Goal: Task Accomplishment & Management: Manage account settings

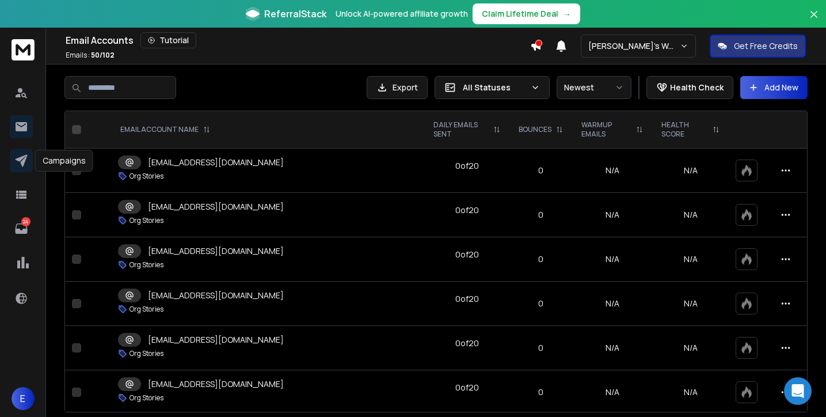
click at [18, 152] on link at bounding box center [21, 160] width 23 height 23
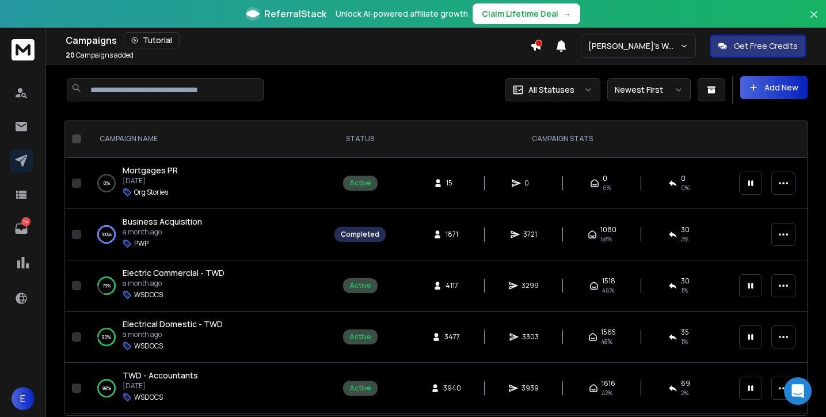
click at [198, 230] on p "a month ago" at bounding box center [162, 231] width 79 height 9
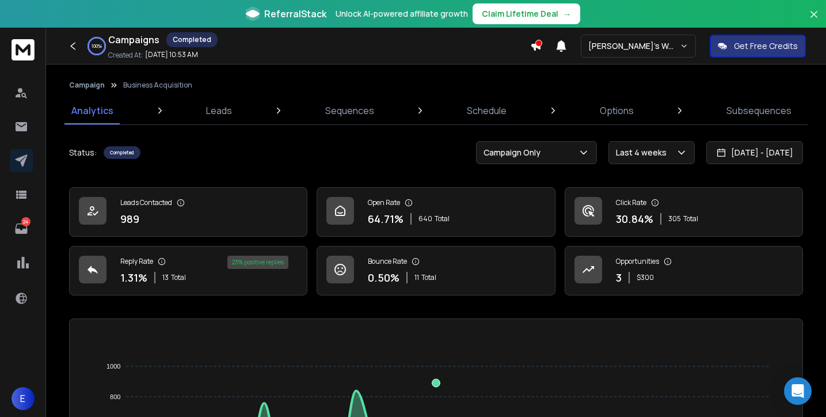
click at [285, 141] on div "Status: Completed Campaign Only Last 4 weeks [DATE] - [DATE]" at bounding box center [436, 152] width 734 height 23
click at [229, 109] on p "Leads" at bounding box center [219, 111] width 26 height 14
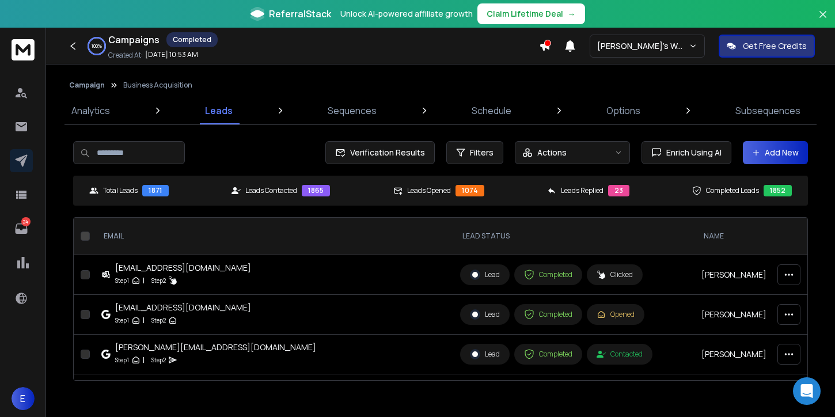
click at [760, 158] on button "Add New" at bounding box center [775, 152] width 65 height 23
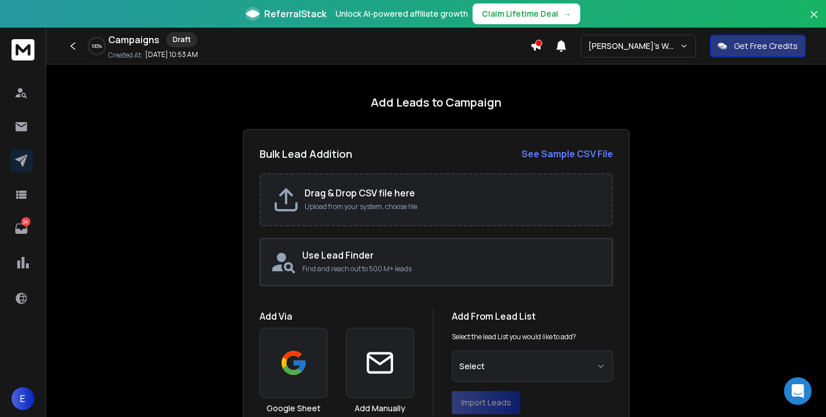
click at [450, 208] on p "Upload from your system, choose file" at bounding box center [453, 206] width 296 height 9
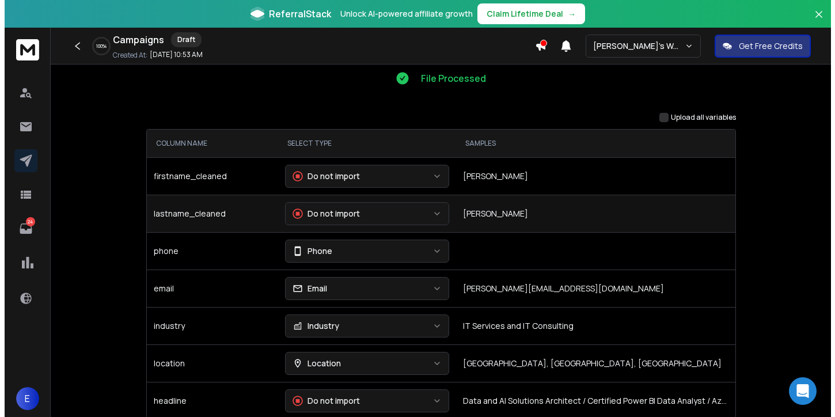
scroll to position [119, 0]
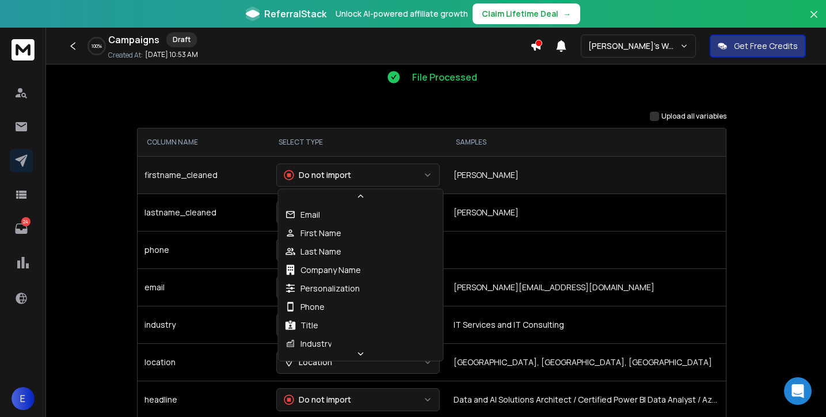
click at [385, 180] on button "Do not import" at bounding box center [358, 175] width 164 height 23
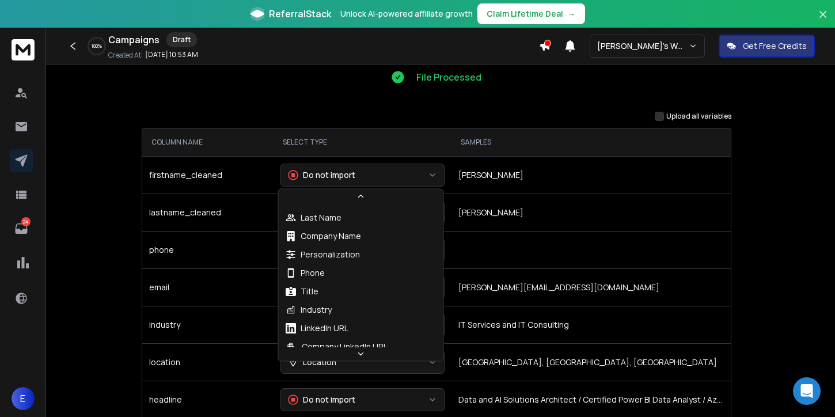
scroll to position [0, 0]
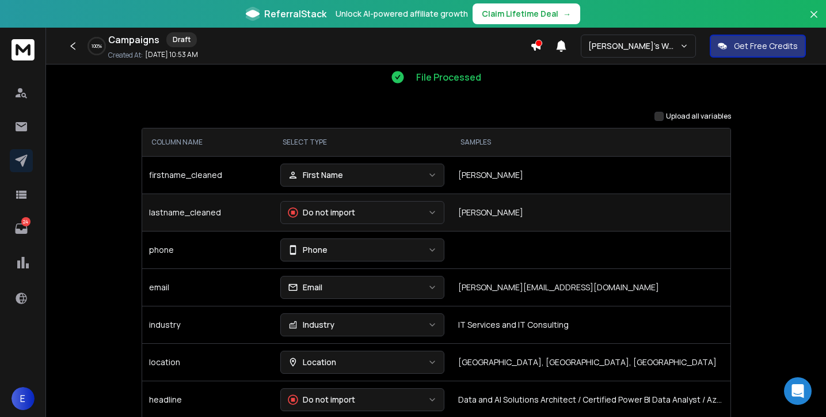
click at [369, 218] on button "Do not import" at bounding box center [362, 212] width 164 height 23
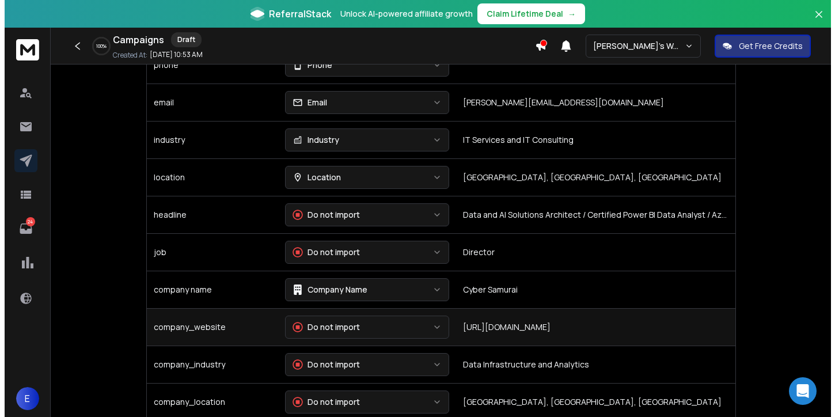
scroll to position [335, 0]
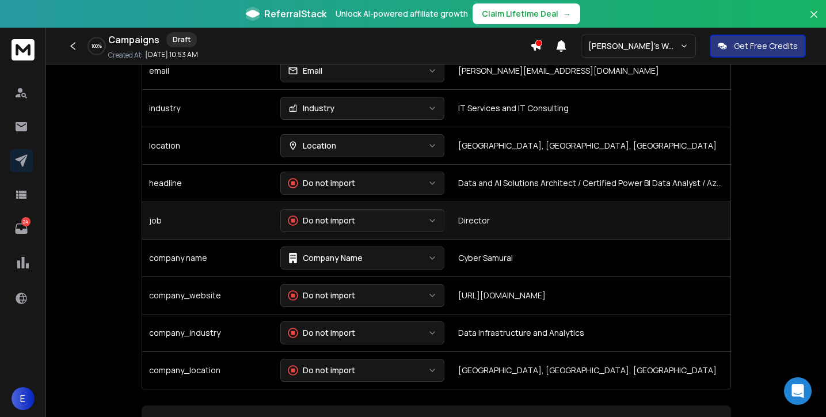
click at [375, 227] on button "Do not import" at bounding box center [362, 220] width 164 height 23
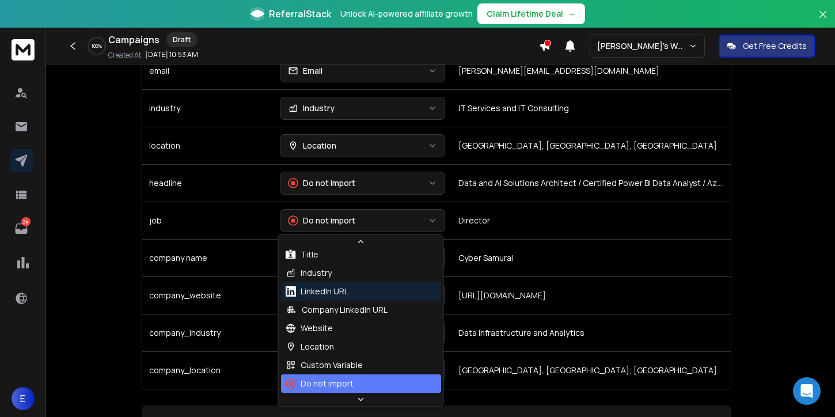
scroll to position [98, 0]
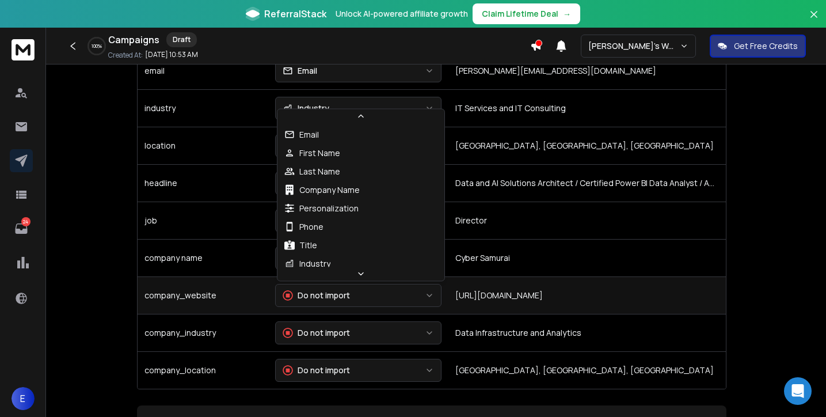
click at [397, 297] on button "Do not import" at bounding box center [358, 295] width 166 height 23
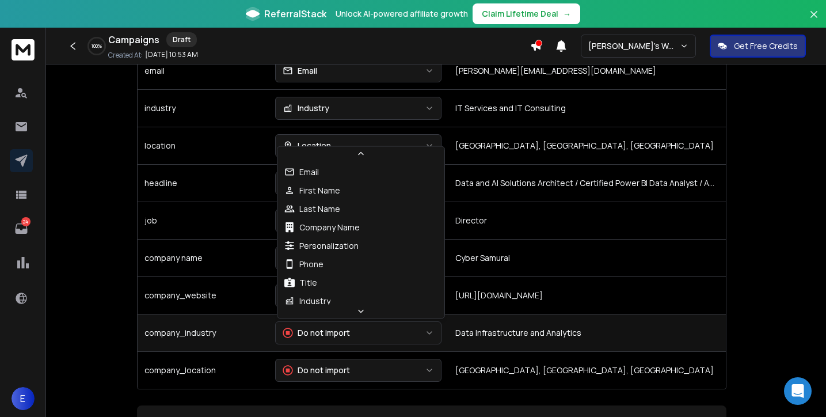
click at [362, 325] on button "Do not import" at bounding box center [358, 332] width 166 height 23
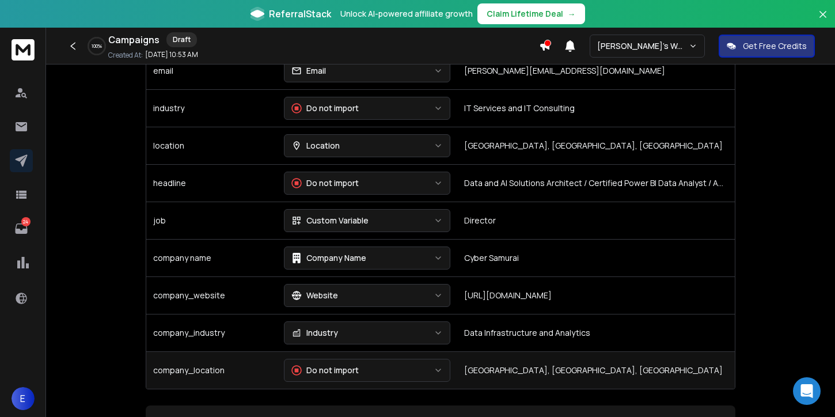
click at [396, 367] on button "Do not import" at bounding box center [367, 370] width 166 height 23
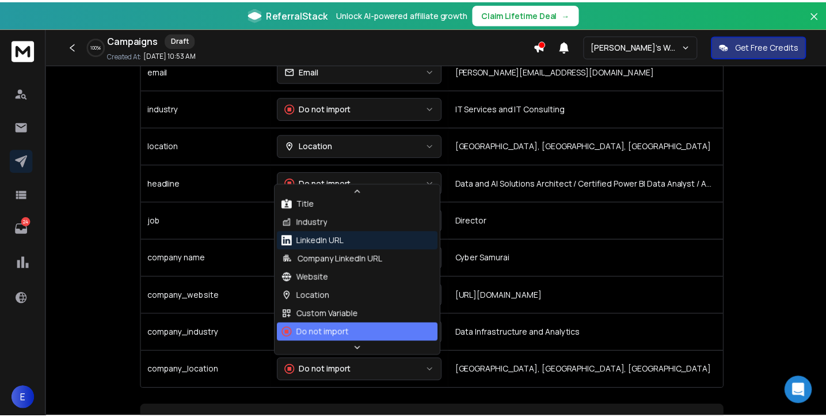
scroll to position [105, 0]
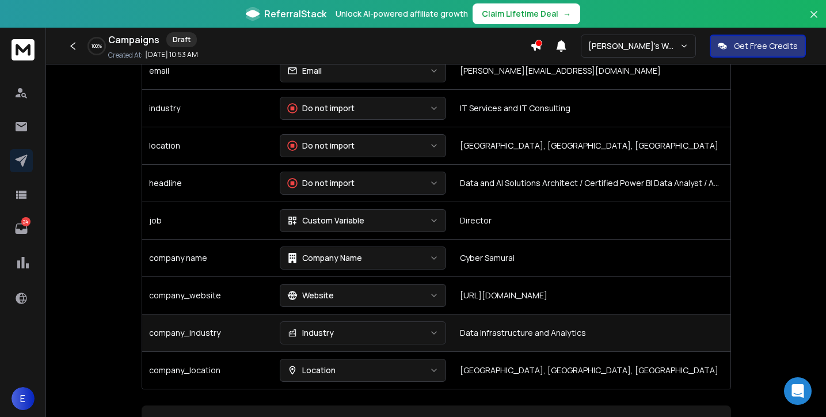
click at [565, 326] on td "Data Infrastructure and Analytics" at bounding box center [592, 332] width 278 height 37
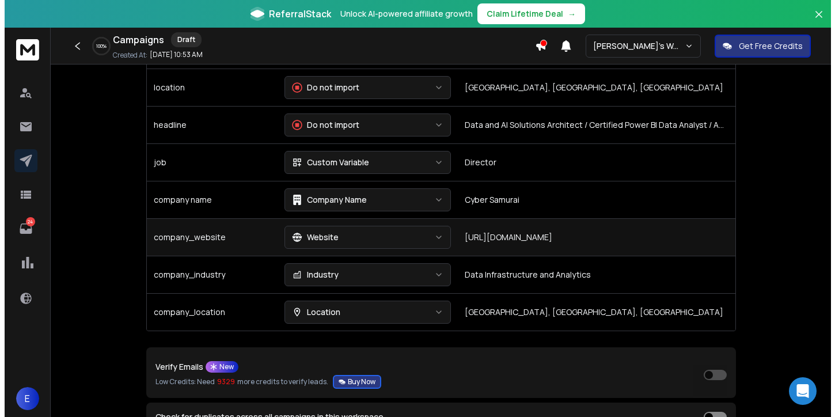
scroll to position [264, 0]
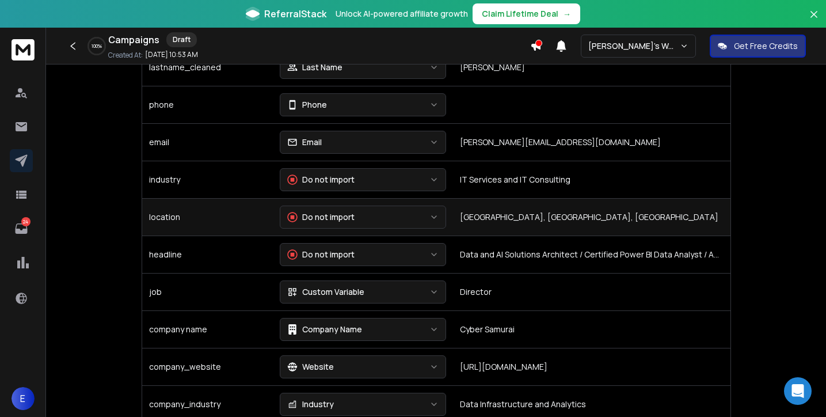
click at [375, 218] on button "Do not import" at bounding box center [363, 217] width 166 height 23
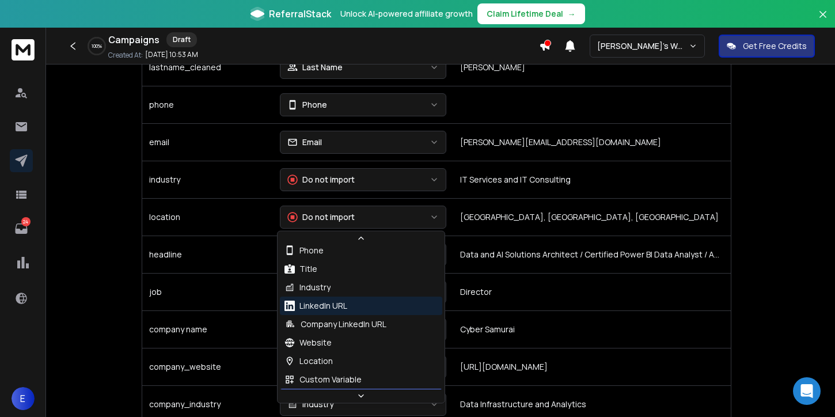
scroll to position [105, 0]
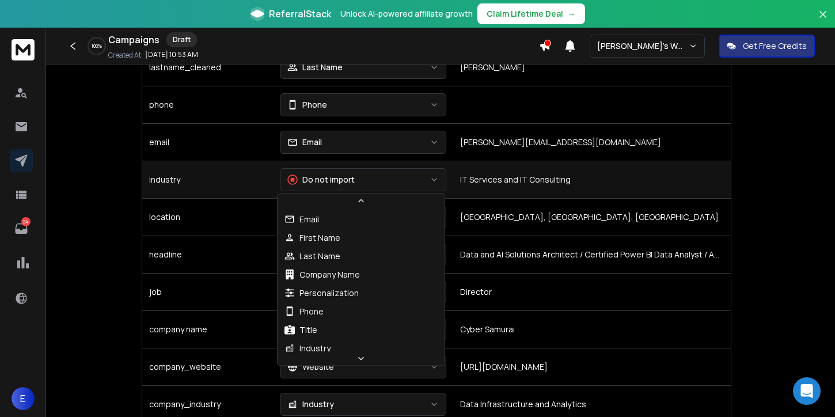
click at [366, 181] on button "Do not import" at bounding box center [363, 179] width 166 height 23
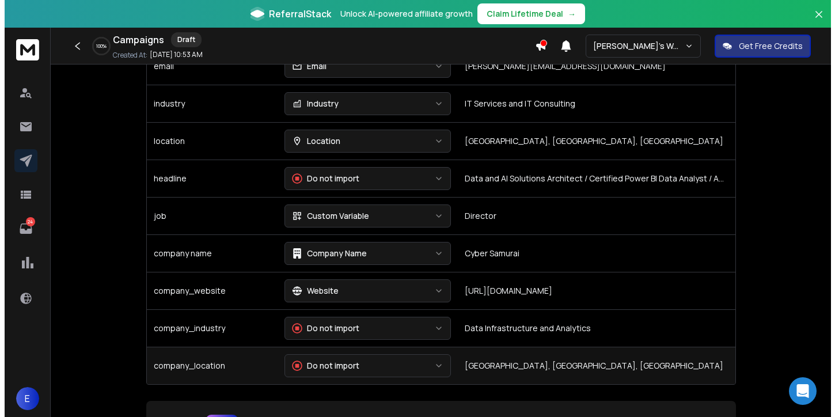
scroll to position [346, 0]
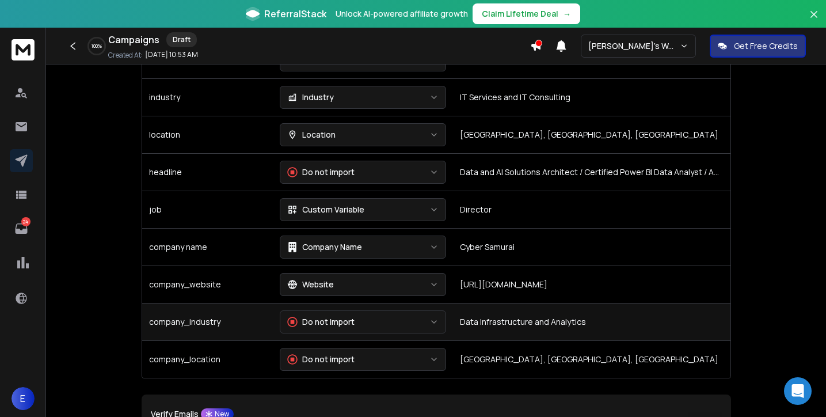
click at [389, 329] on button "Do not import" at bounding box center [363, 321] width 166 height 23
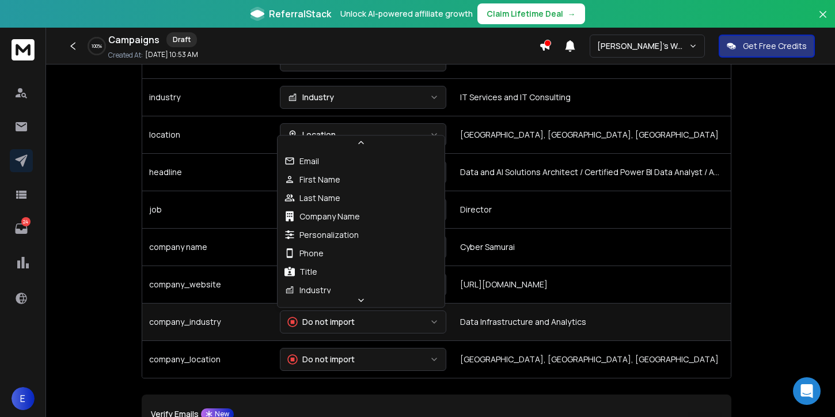
scroll to position [116, 0]
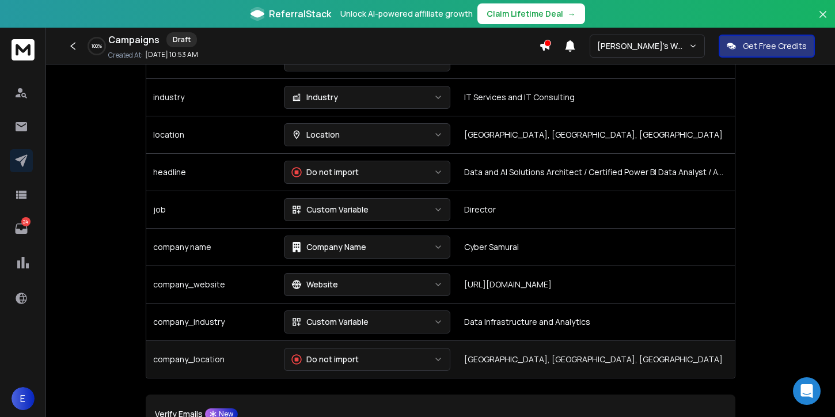
click at [405, 357] on button "Do not import" at bounding box center [367, 359] width 166 height 23
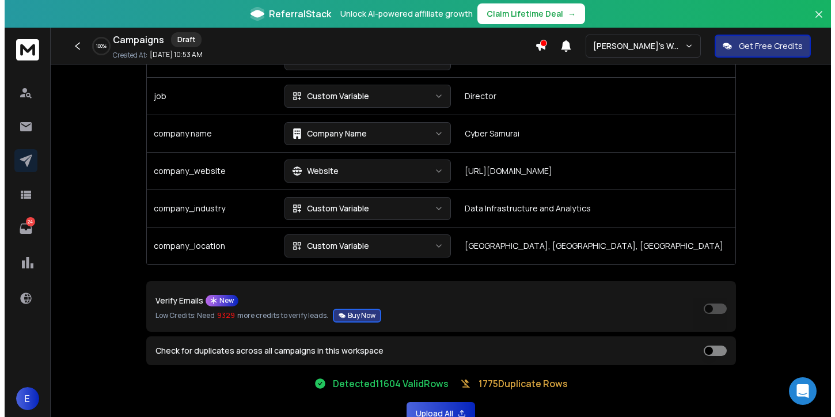
scroll to position [485, 0]
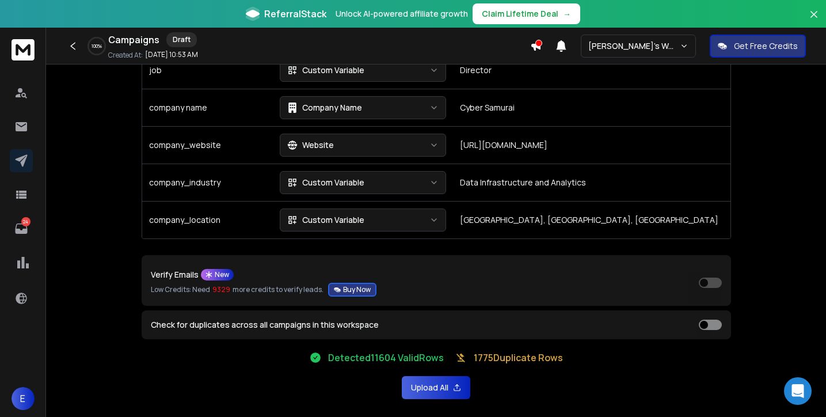
click at [710, 326] on button "Check for duplicates across all campaigns in this workspace" at bounding box center [710, 325] width 23 height 10
click at [444, 389] on button "Upload All" at bounding box center [436, 387] width 69 height 23
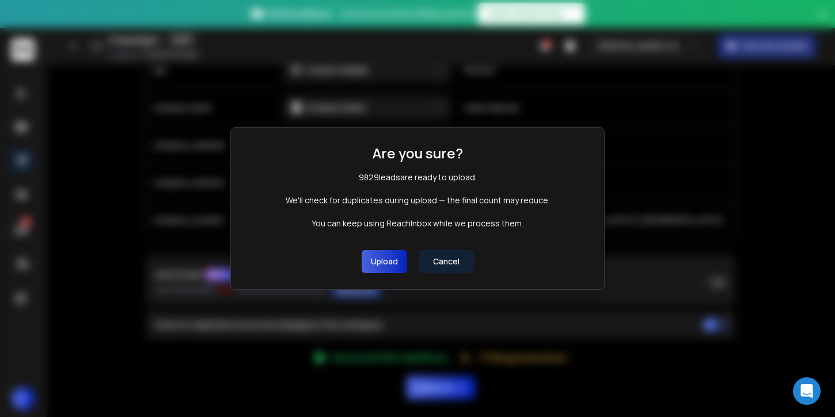
click at [393, 264] on button "Upload" at bounding box center [384, 261] width 45 height 23
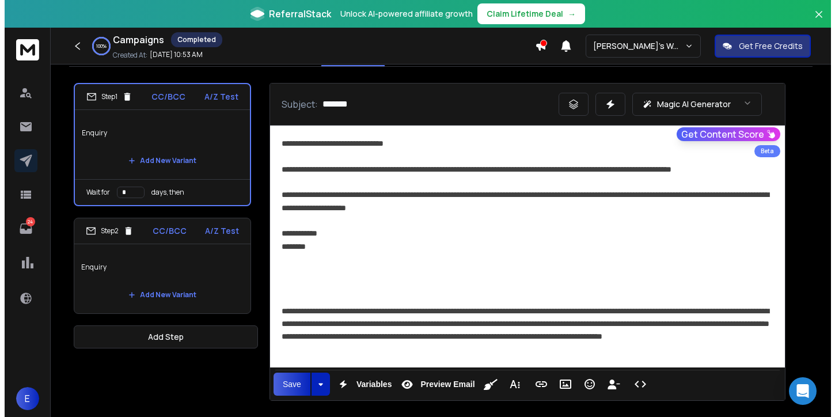
scroll to position [59, 0]
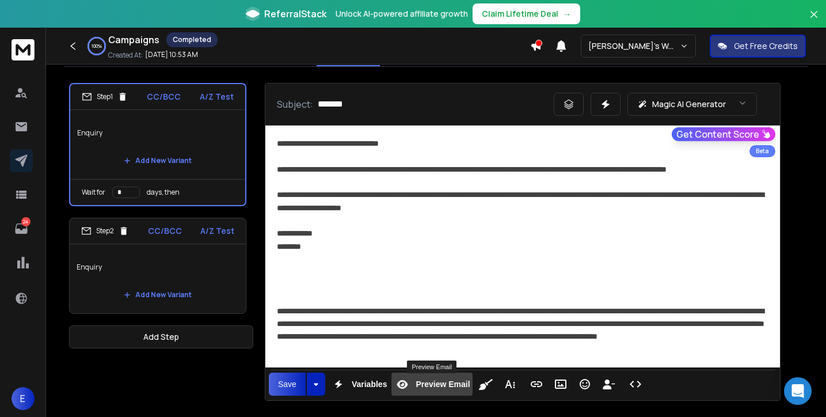
click at [445, 387] on span "Preview Email" at bounding box center [442, 385] width 59 height 10
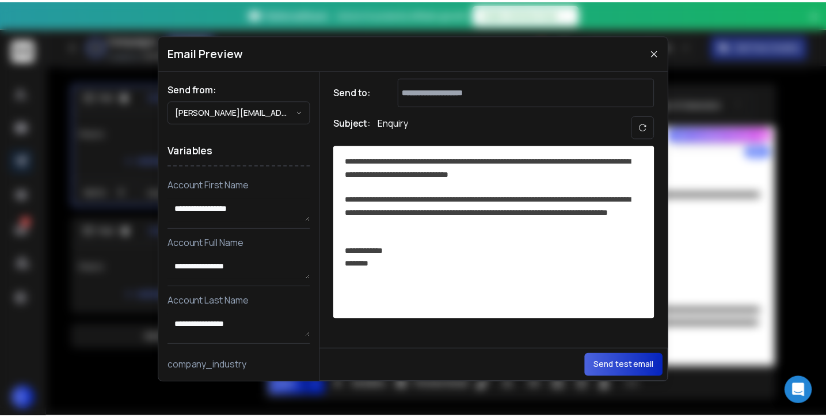
scroll to position [0, 0]
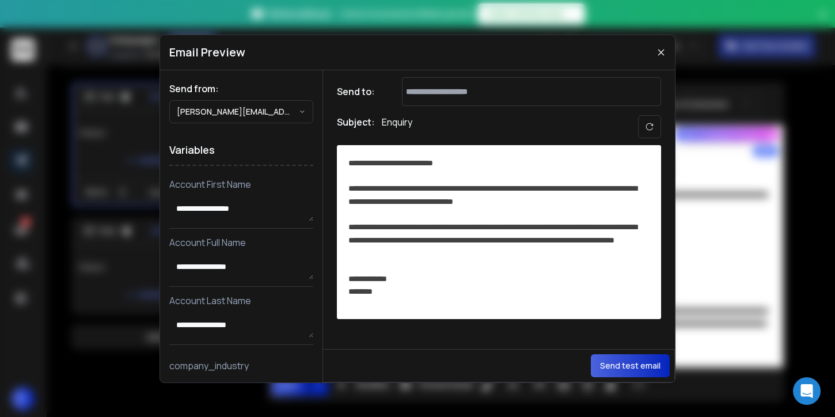
click at [663, 52] on icon at bounding box center [661, 52] width 9 height 9
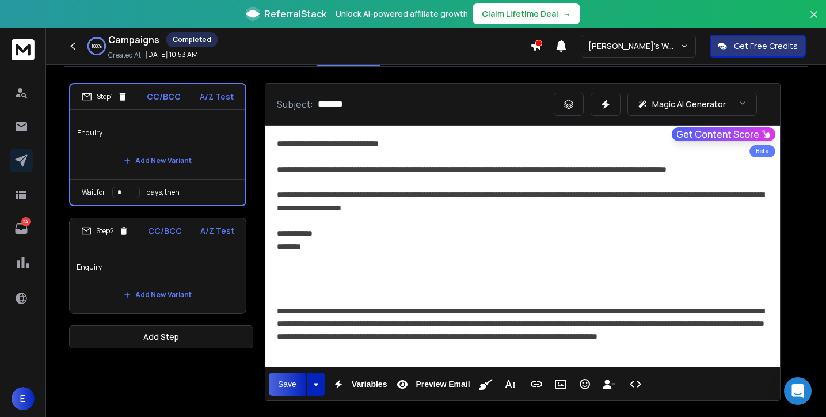
click at [463, 163] on div "**********" at bounding box center [523, 169] width 492 height 13
click at [469, 150] on div at bounding box center [523, 156] width 492 height 13
click at [475, 143] on div "**********" at bounding box center [523, 143] width 492 height 13
click at [352, 382] on span "Variables" at bounding box center [370, 385] width 40 height 10
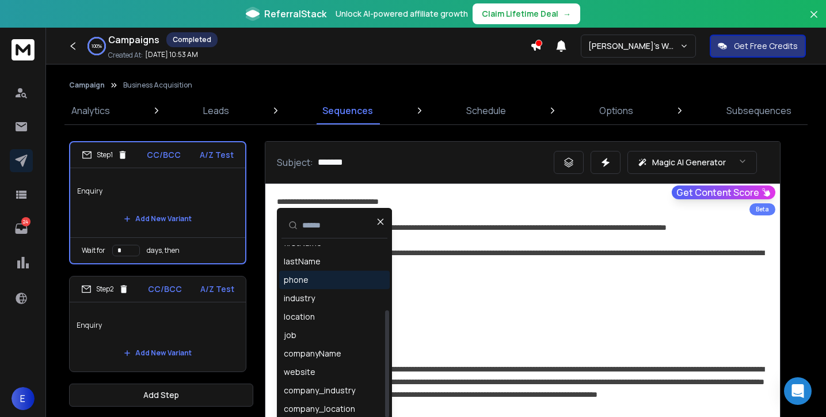
click at [465, 305] on div "********" at bounding box center [523, 304] width 492 height 13
click at [498, 118] on link "Schedule" at bounding box center [487, 111] width 54 height 28
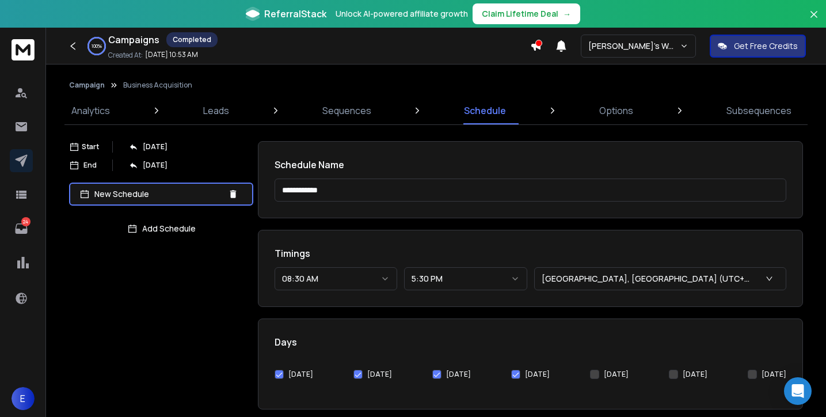
click at [168, 149] on p "Thu Sep 04 2025" at bounding box center [155, 146] width 25 height 9
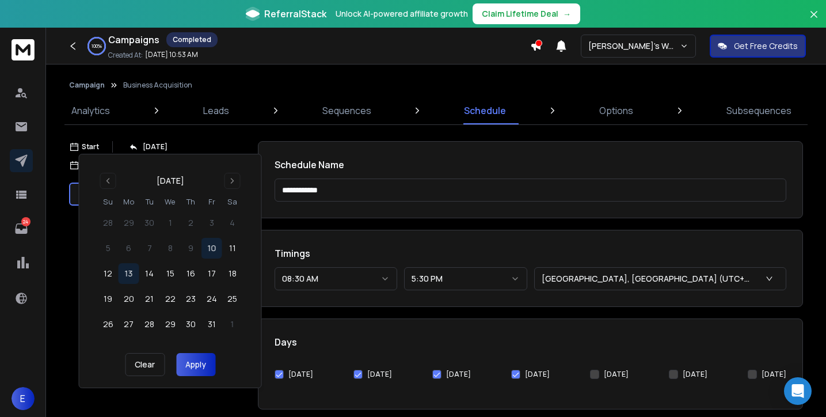
click at [126, 274] on button "13" at bounding box center [129, 273] width 21 height 21
click at [209, 370] on button "Apply" at bounding box center [195, 364] width 39 height 23
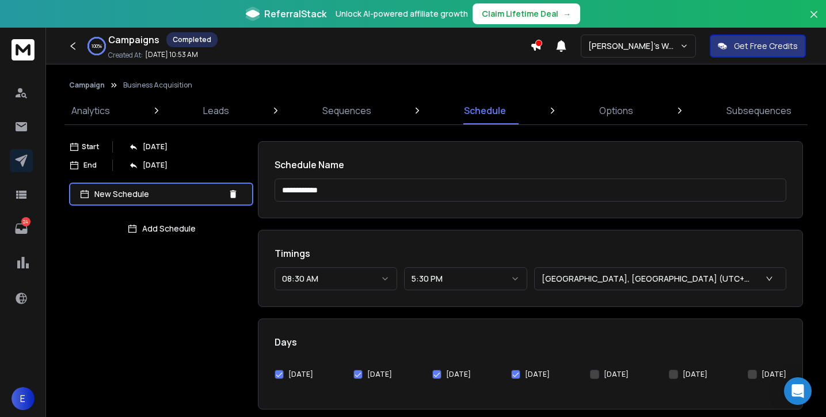
click at [161, 161] on p "Fri Sep 04 2026" at bounding box center [155, 165] width 25 height 9
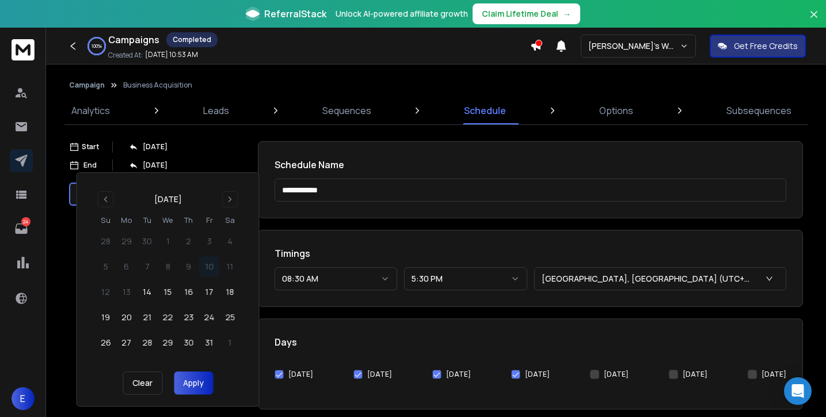
click at [198, 393] on button "Apply" at bounding box center [193, 382] width 39 height 23
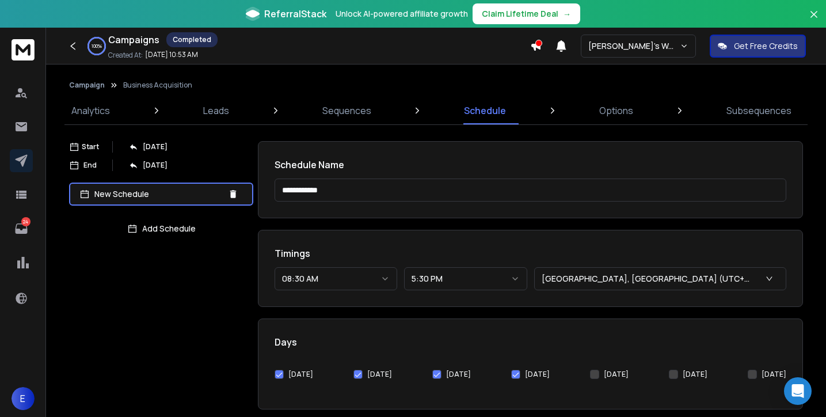
scroll to position [43, 0]
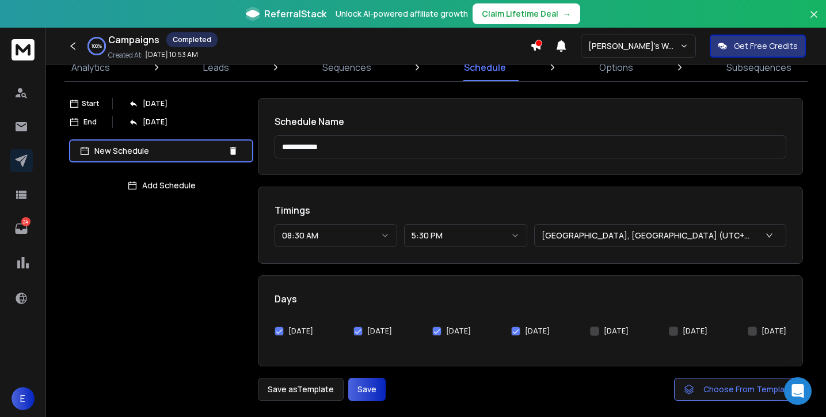
click at [367, 392] on button "Save" at bounding box center [366, 389] width 37 height 23
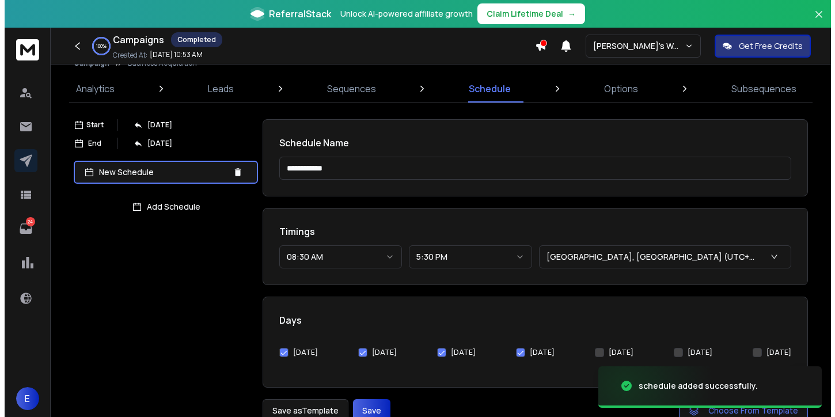
scroll to position [0, 0]
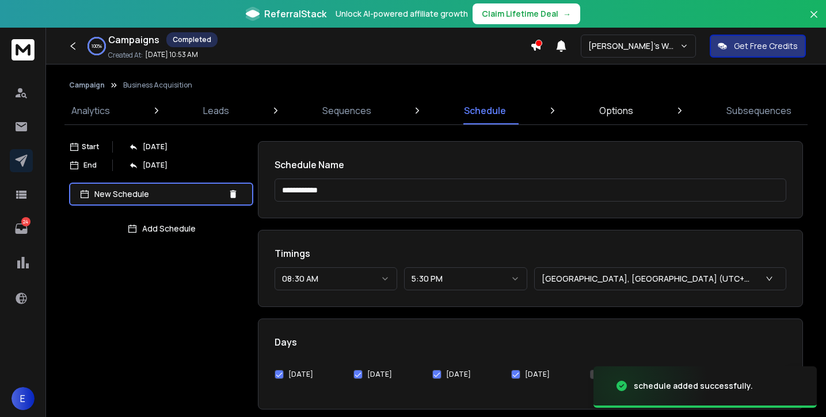
click at [619, 109] on p "Options" at bounding box center [617, 111] width 34 height 14
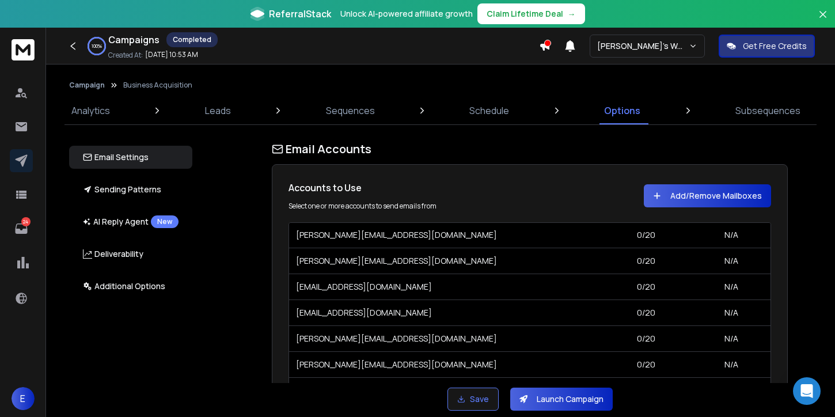
scroll to position [181, 0]
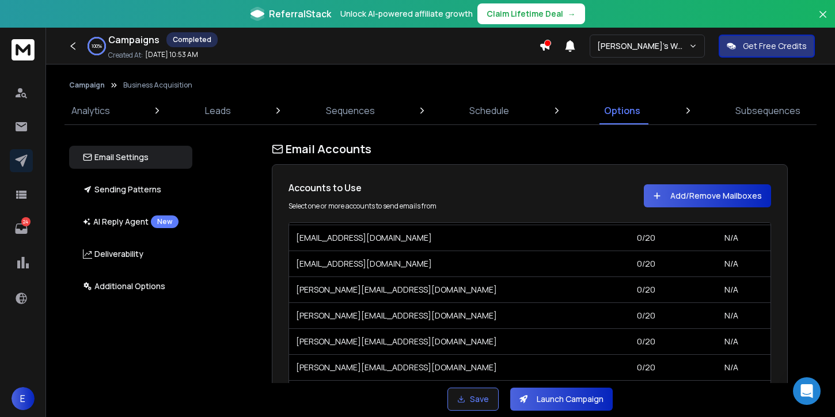
click at [588, 399] on button "Launch Campaign" at bounding box center [561, 399] width 103 height 23
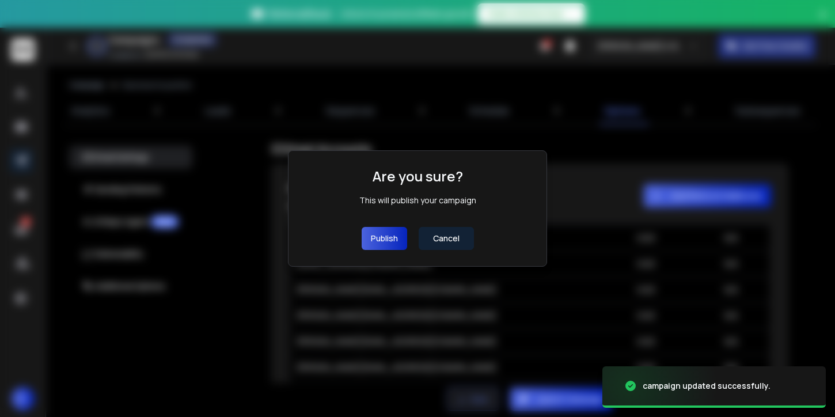
click at [380, 231] on button "Publish" at bounding box center [384, 238] width 45 height 23
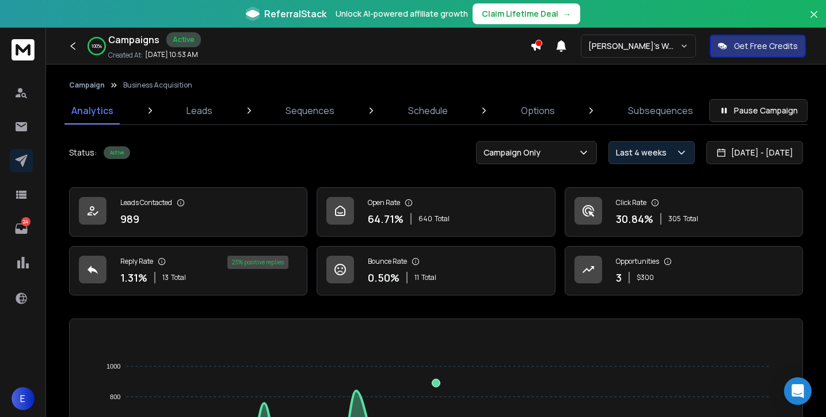
click at [616, 151] on p "Last 4 weeks" at bounding box center [643, 153] width 55 height 12
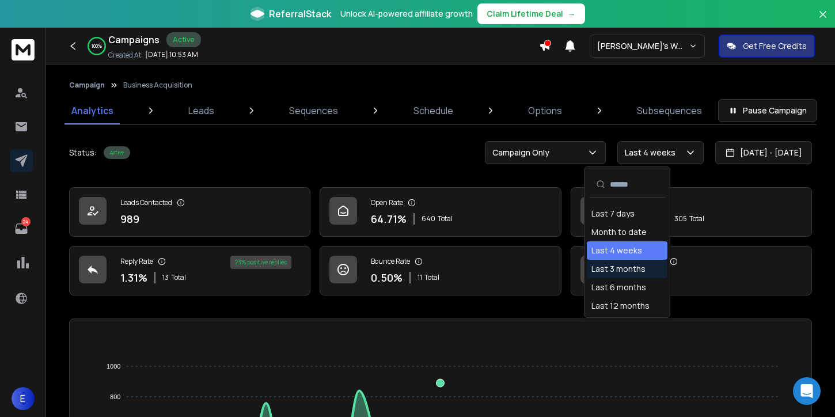
click at [624, 272] on div "Last 3 months" at bounding box center [618, 269] width 54 height 12
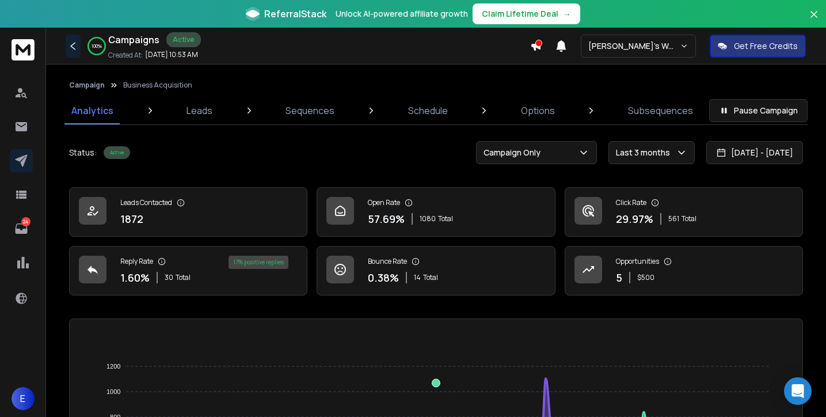
click at [72, 43] on icon at bounding box center [73, 46] width 10 height 10
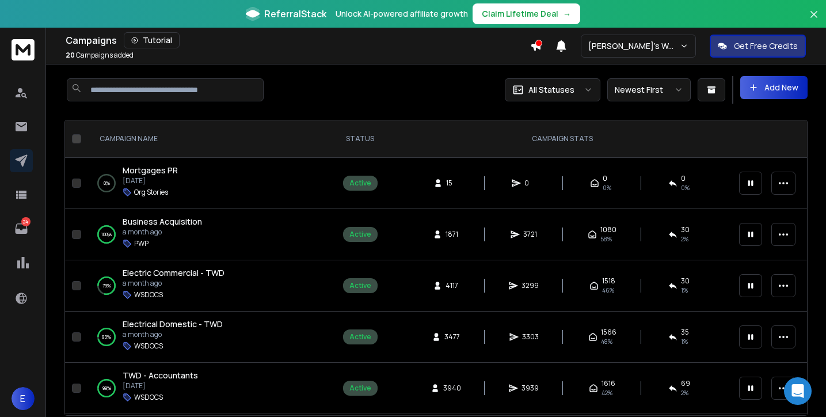
click at [219, 232] on div "100 % Business Acquisition a month ago PWP" at bounding box center [206, 234] width 219 height 37
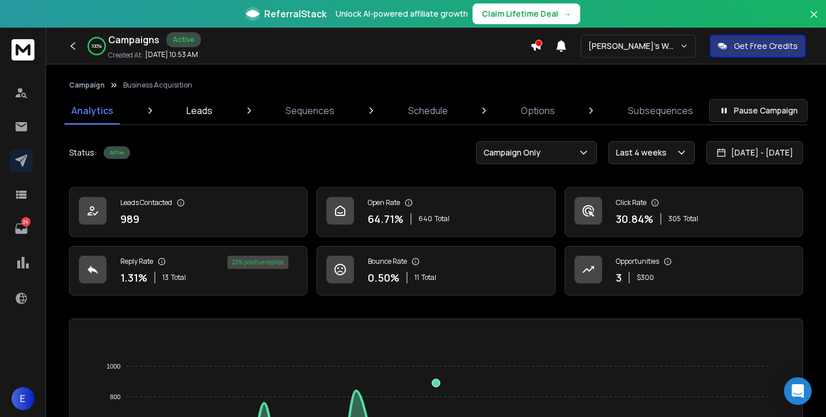
click at [196, 113] on p "Leads" at bounding box center [200, 111] width 26 height 14
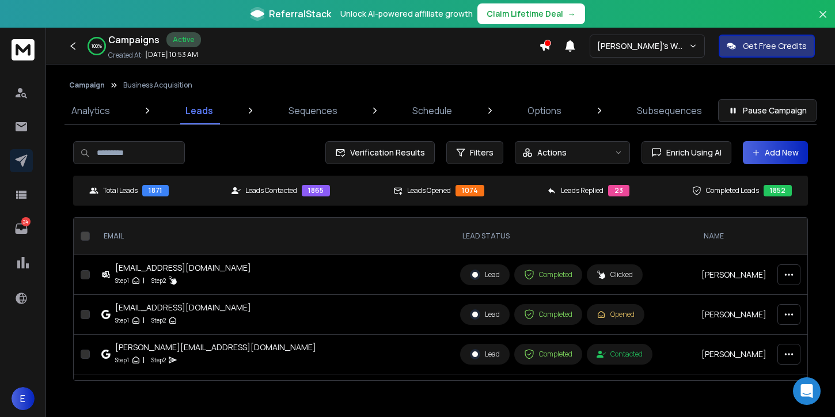
click at [797, 158] on button "Add New" at bounding box center [775, 152] width 65 height 23
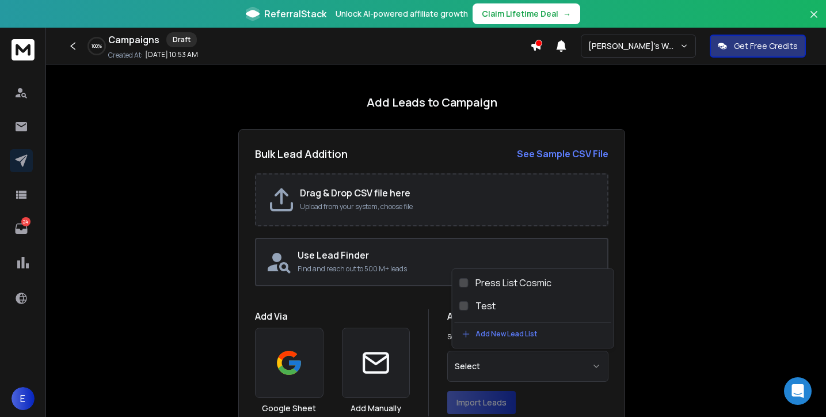
click at [538, 365] on button "Select" at bounding box center [527, 366] width 161 height 31
click at [644, 329] on div "Add Leads to Campaign Bulk Lead Addition See Sample CSV File Drag & Drop CSV fi…" at bounding box center [437, 263] width 590 height 339
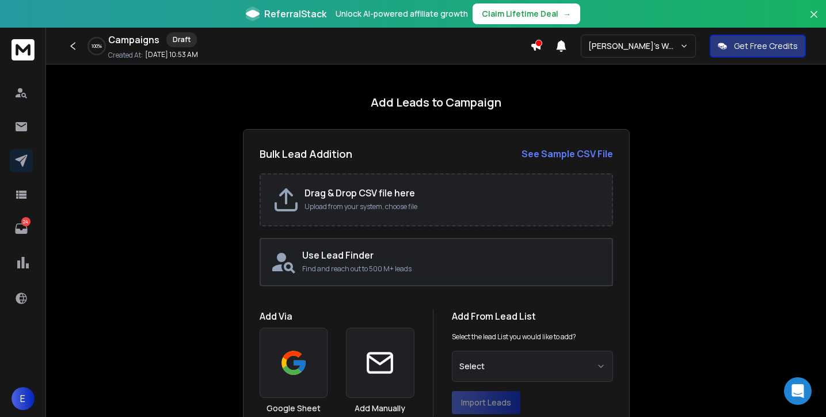
click at [432, 210] on p "Upload from your system, choose file" at bounding box center [453, 206] width 296 height 9
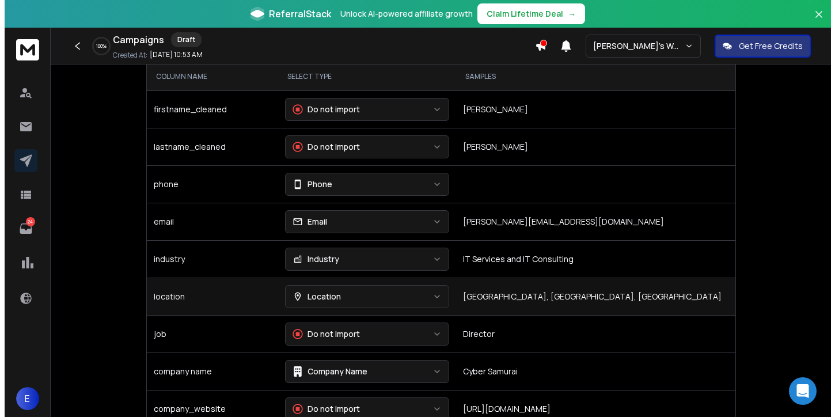
scroll to position [124, 0]
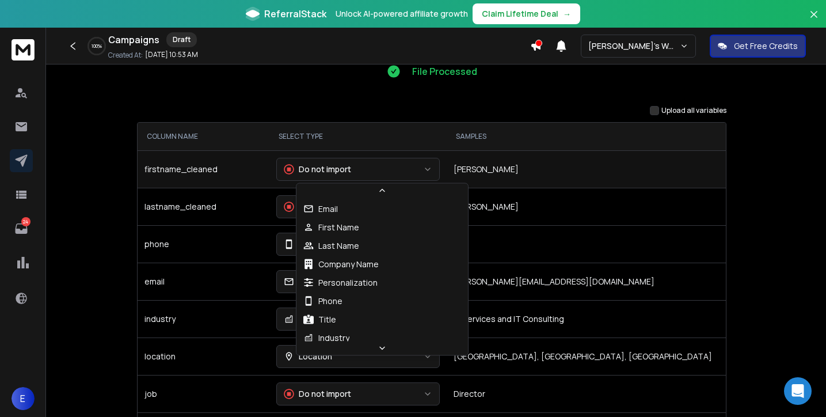
click at [427, 172] on button "Do not import" at bounding box center [358, 169] width 164 height 23
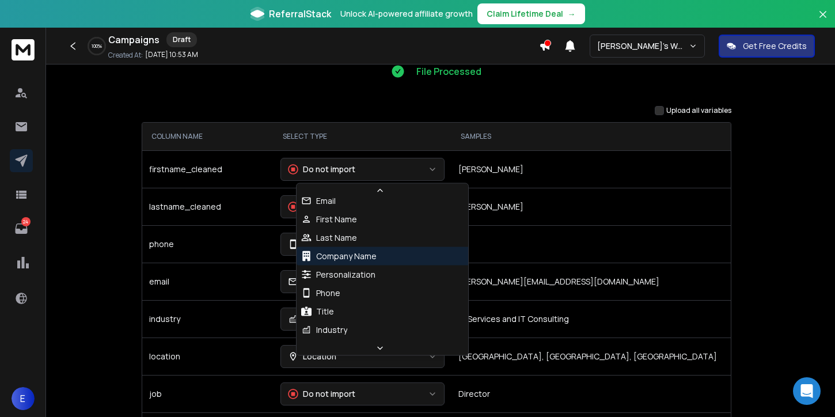
scroll to position [0, 0]
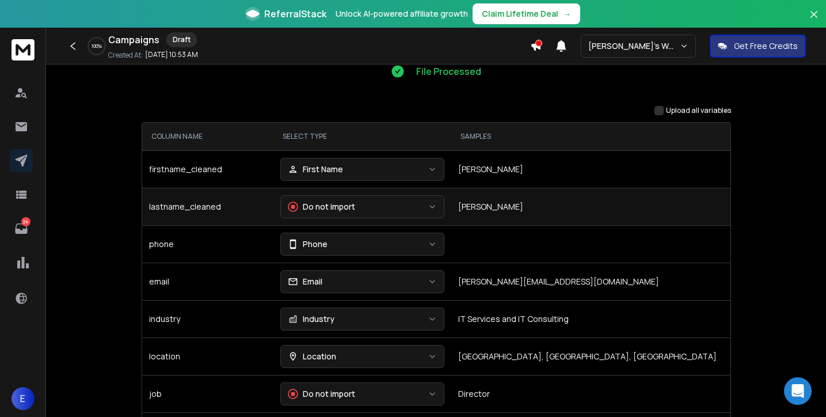
click at [420, 213] on button "Do not import" at bounding box center [362, 206] width 164 height 23
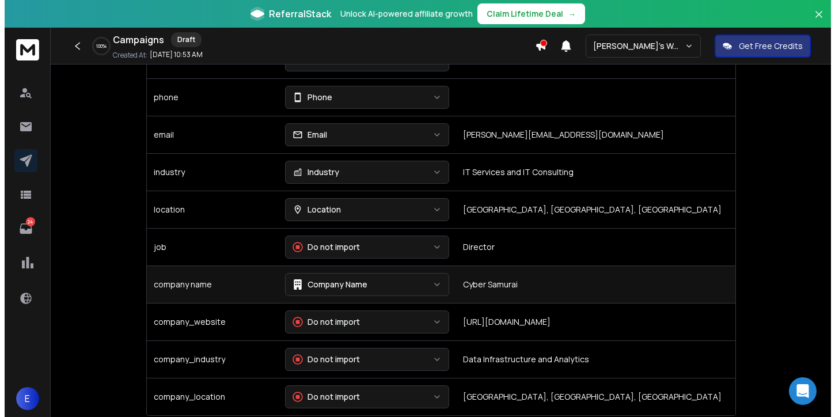
scroll to position [298, 0]
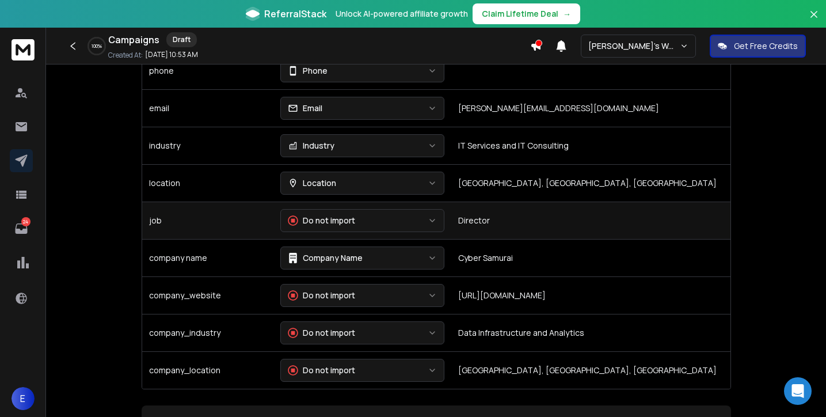
click at [393, 229] on button "Do not import" at bounding box center [362, 220] width 164 height 23
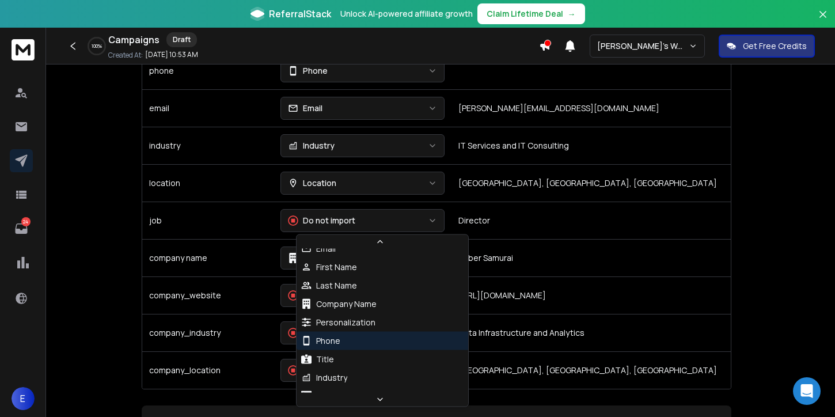
scroll to position [20, 0]
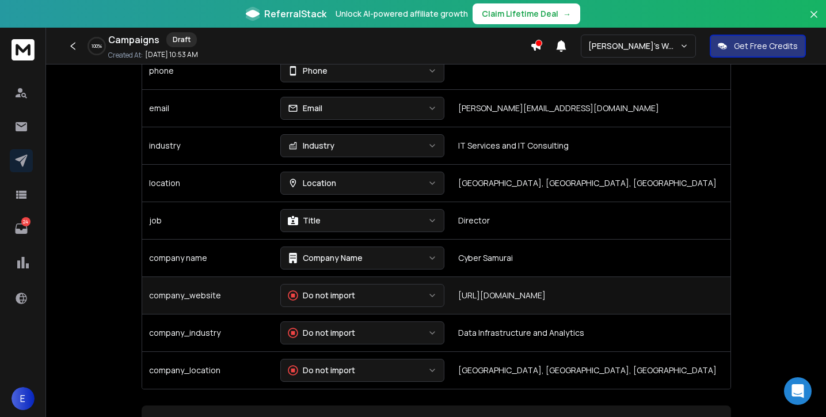
click at [393, 295] on button "Do not import" at bounding box center [362, 295] width 164 height 23
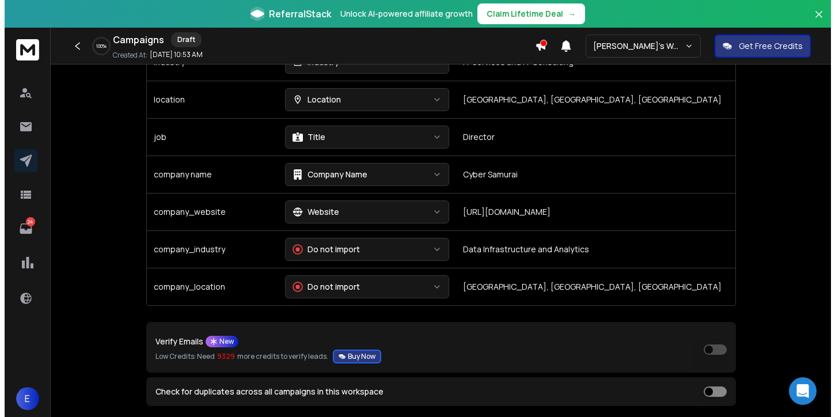
scroll to position [382, 0]
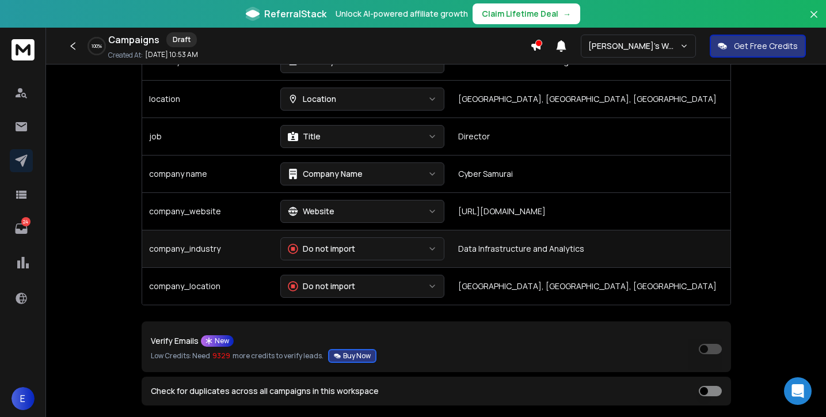
click at [412, 241] on button "Do not import" at bounding box center [362, 248] width 164 height 23
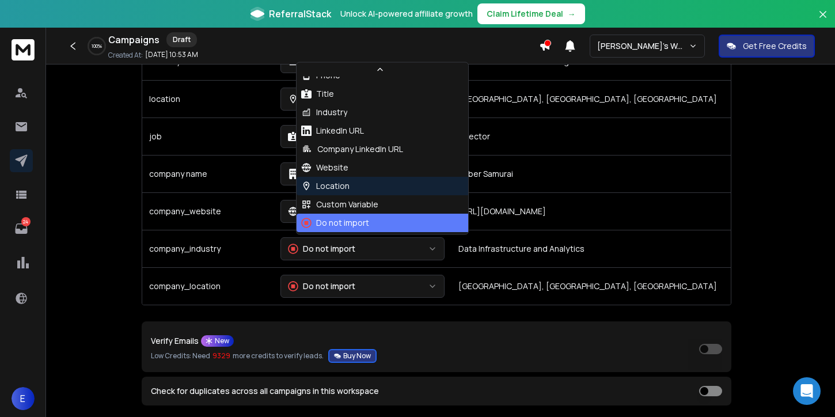
scroll to position [105, 0]
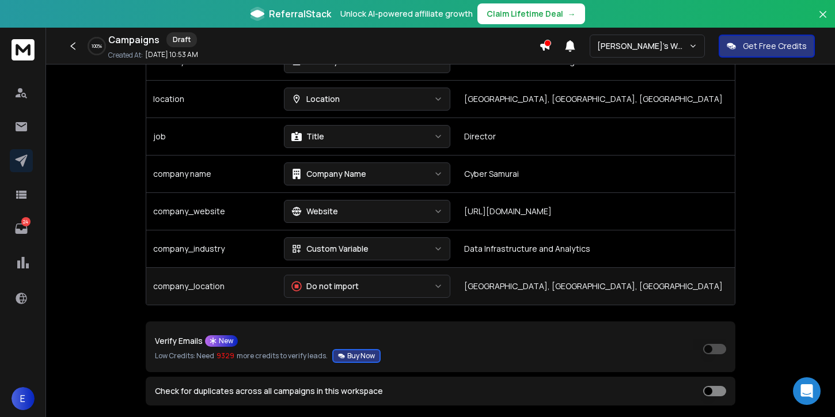
click at [393, 279] on button "Do not import" at bounding box center [367, 286] width 166 height 23
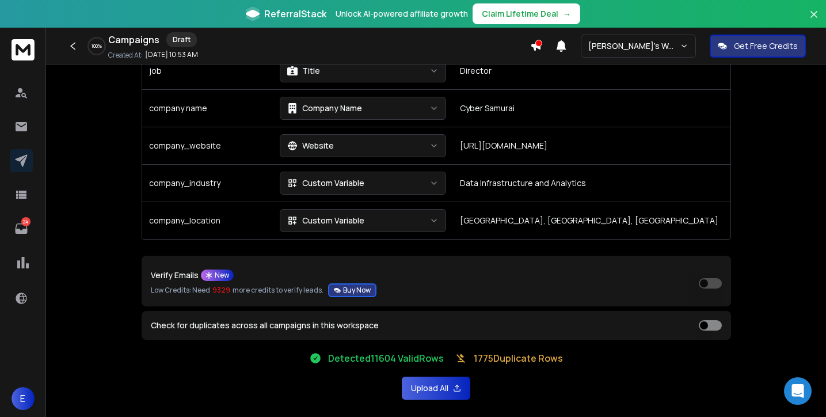
scroll to position [448, 0]
click at [426, 390] on button "Upload All" at bounding box center [436, 387] width 69 height 23
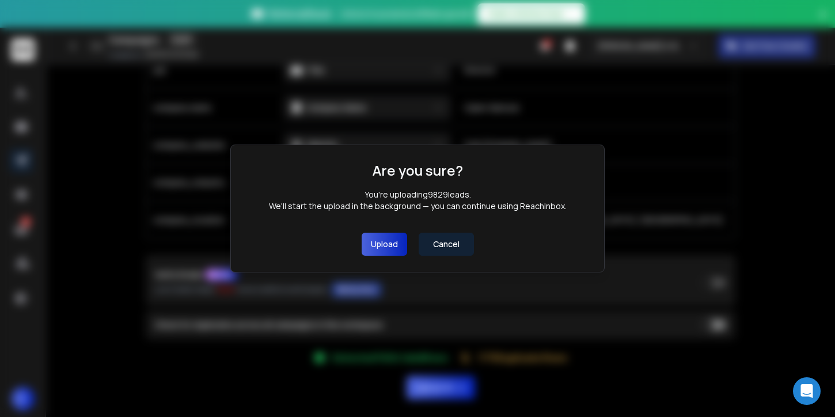
click at [426, 390] on div "Are you sure? You're uploading 9829 lead s . We'll start the upload in the back…" at bounding box center [417, 208] width 835 height 417
click at [384, 242] on button "Upload" at bounding box center [384, 244] width 45 height 23
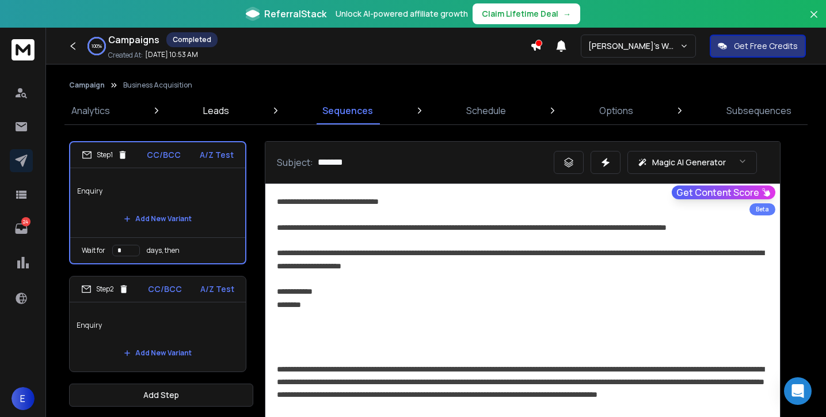
click at [219, 114] on p "Leads" at bounding box center [216, 111] width 26 height 14
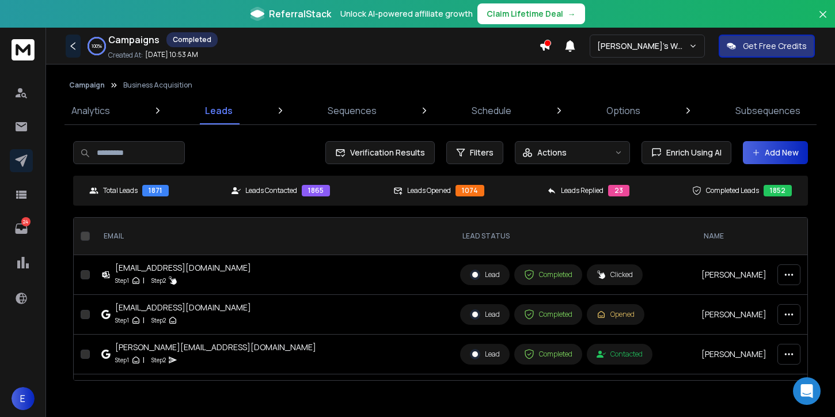
click at [71, 50] on icon at bounding box center [73, 46] width 10 height 10
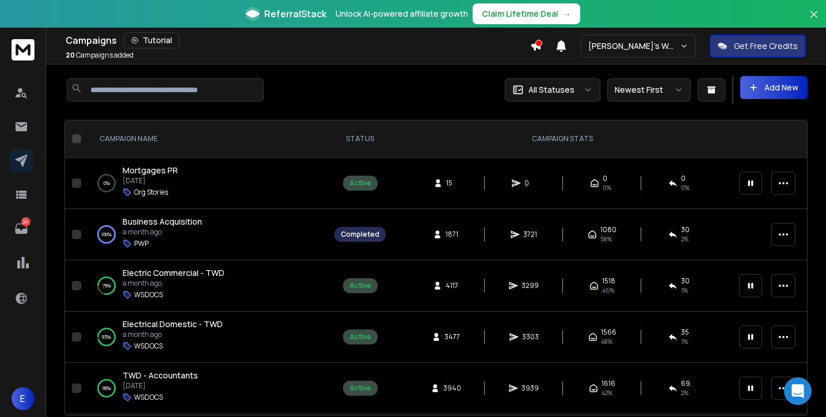
click at [781, 230] on button "button" at bounding box center [784, 234] width 24 height 23
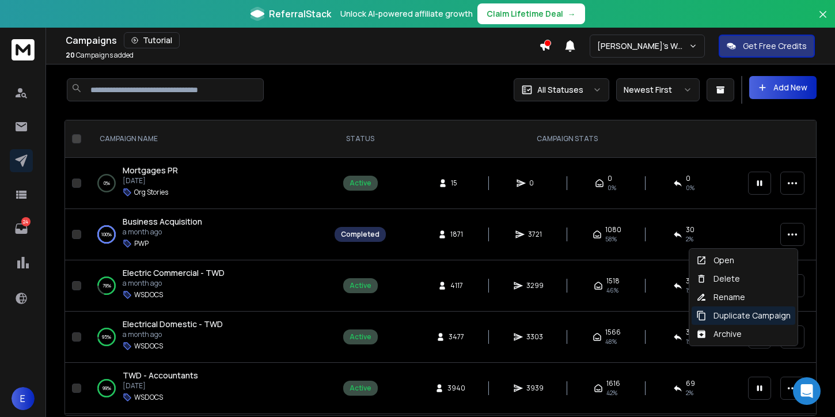
click at [759, 317] on div "Duplicate Campaign" at bounding box center [743, 316] width 94 height 12
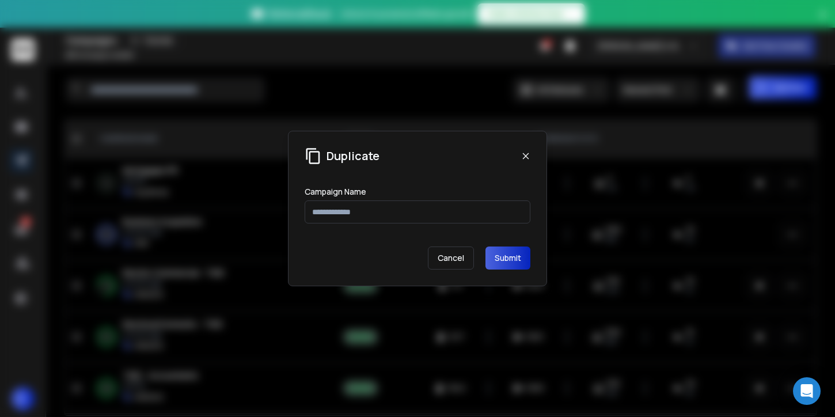
click at [481, 214] on input "text" at bounding box center [418, 211] width 226 height 23
type input "**********"
click at [500, 251] on button "Submit" at bounding box center [507, 257] width 45 height 23
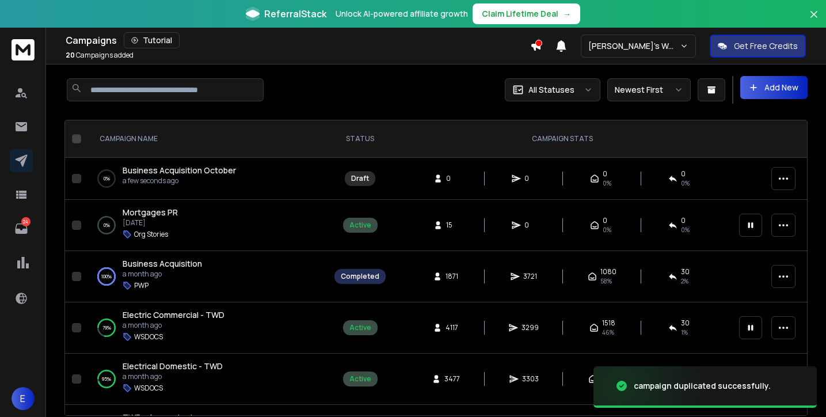
click at [186, 179] on p "a few seconds ago" at bounding box center [179, 180] width 113 height 9
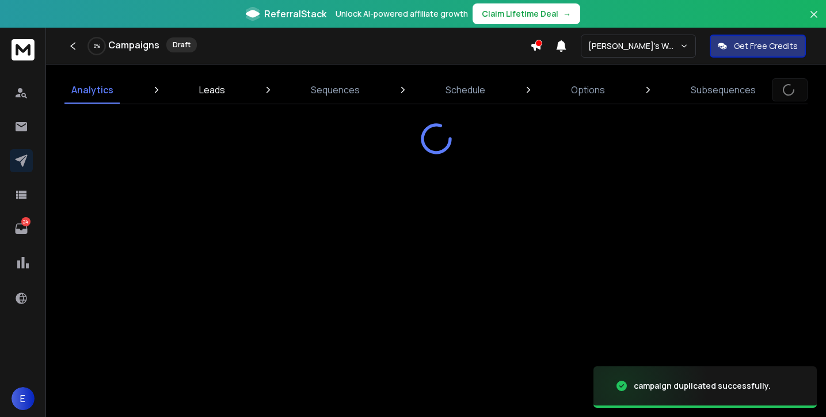
click at [213, 98] on link "Leads" at bounding box center [212, 90] width 40 height 28
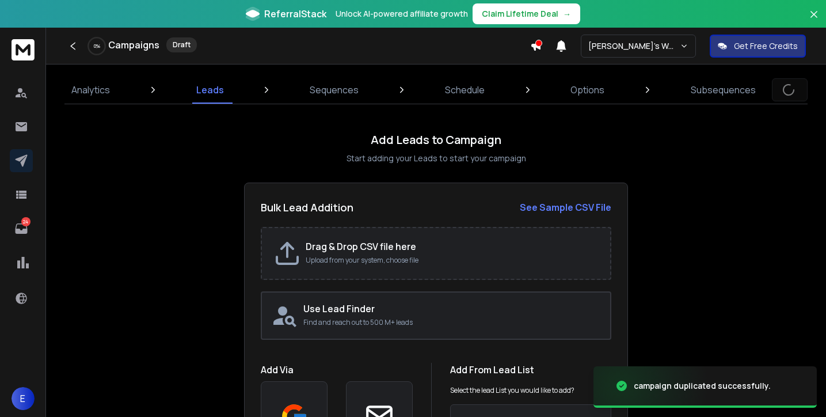
click at [456, 246] on h2 "Drag & Drop CSV file here" at bounding box center [452, 247] width 293 height 14
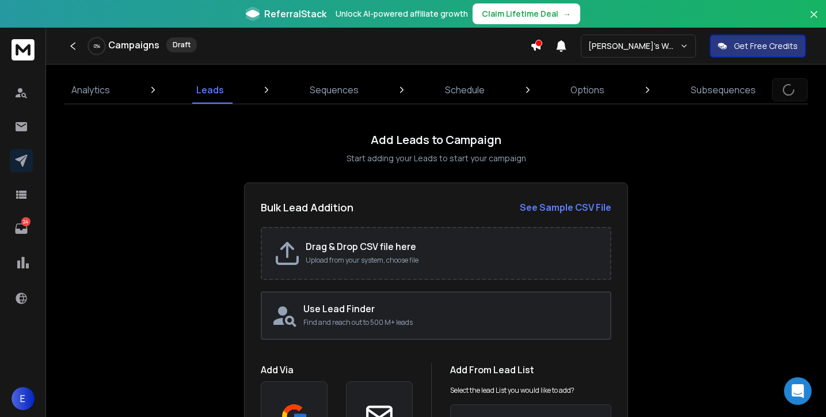
type input "**********"
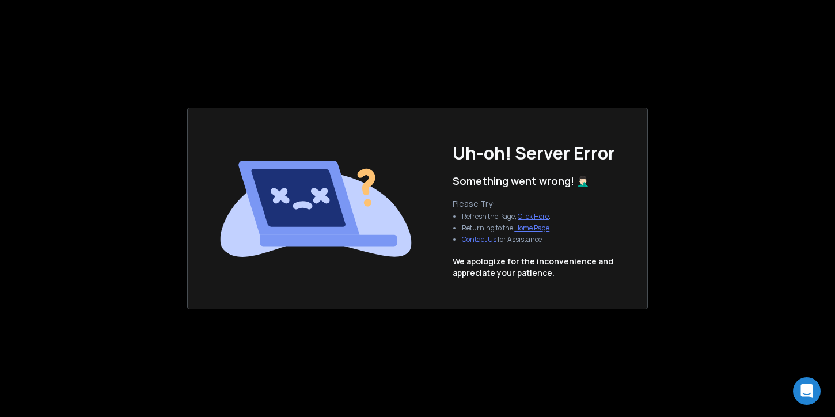
click at [532, 215] on link "Click Here" at bounding box center [533, 216] width 31 height 10
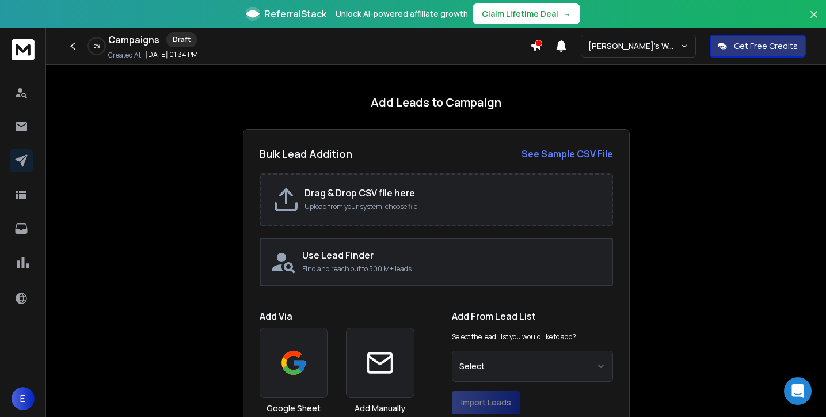
click at [344, 165] on div "Bulk Lead Addition See Sample CSV File Drag & Drop CSV file here Upload from yo…" at bounding box center [437, 216] width 354 height 141
click at [342, 181] on div "Drag & Drop CSV file here Upload from your system, choose file" at bounding box center [437, 199] width 354 height 53
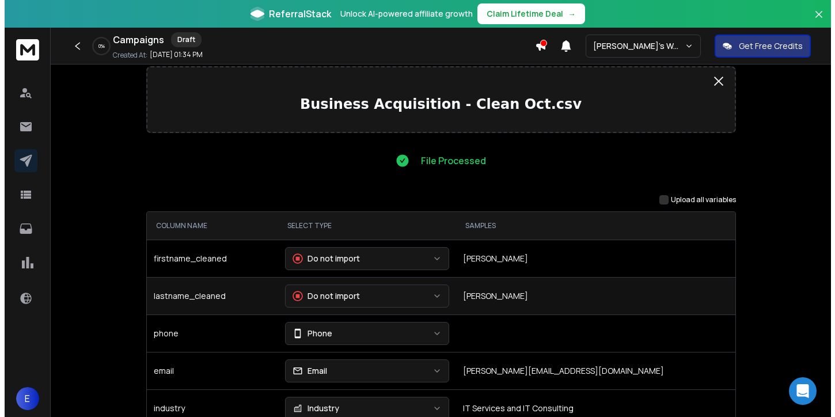
scroll to position [81, 0]
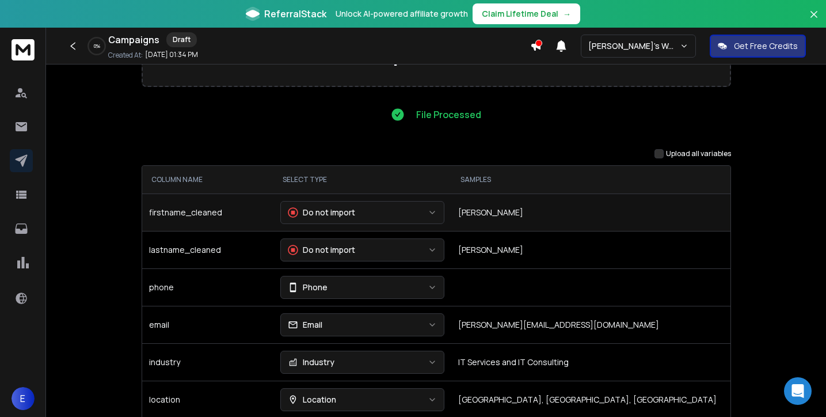
click at [411, 222] on button "Do not import" at bounding box center [362, 212] width 164 height 23
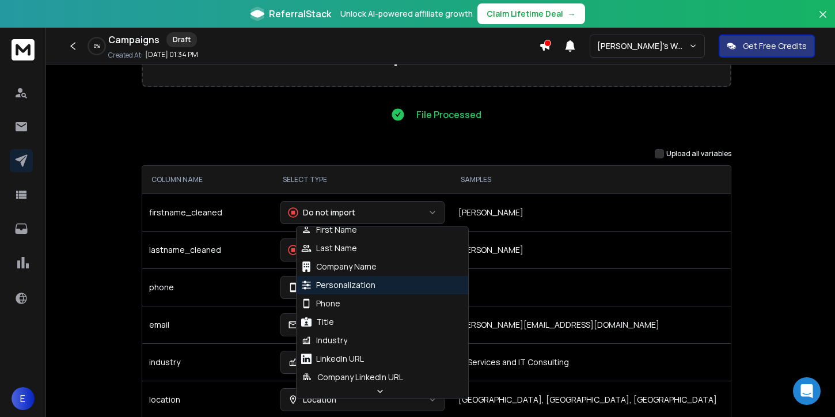
scroll to position [0, 0]
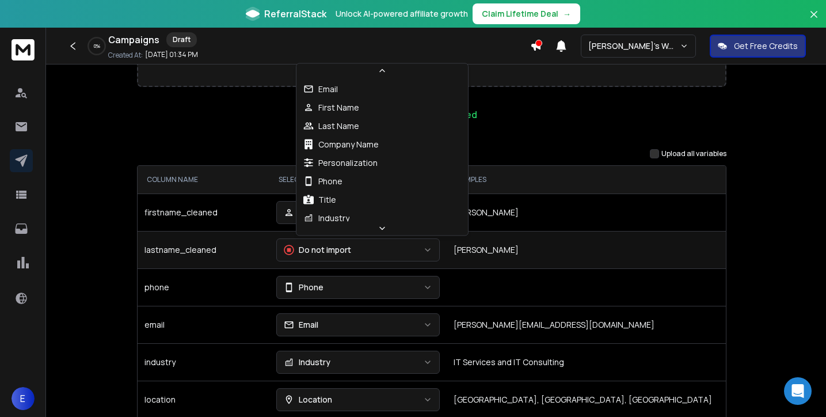
click at [409, 256] on button "Do not import" at bounding box center [358, 249] width 164 height 23
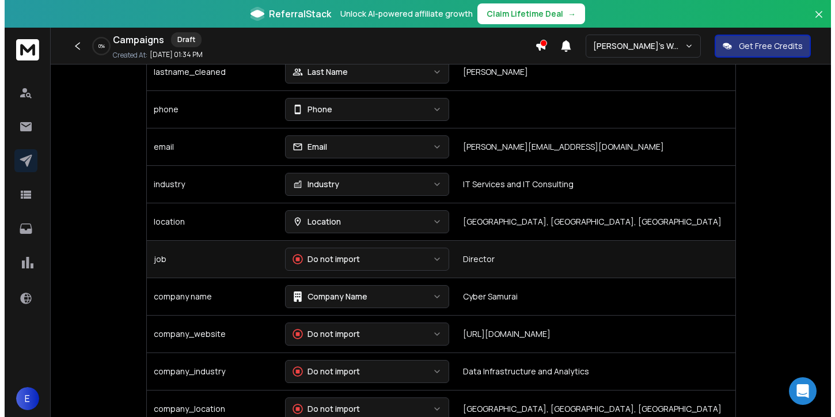
scroll to position [261, 0]
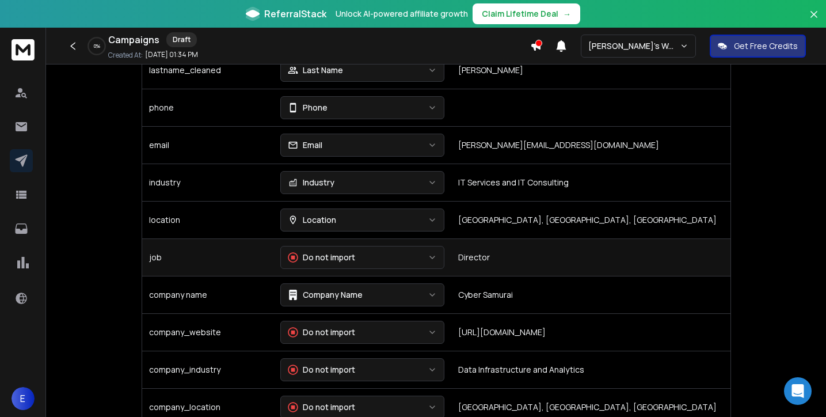
click at [433, 256] on button "Do not import" at bounding box center [362, 257] width 164 height 23
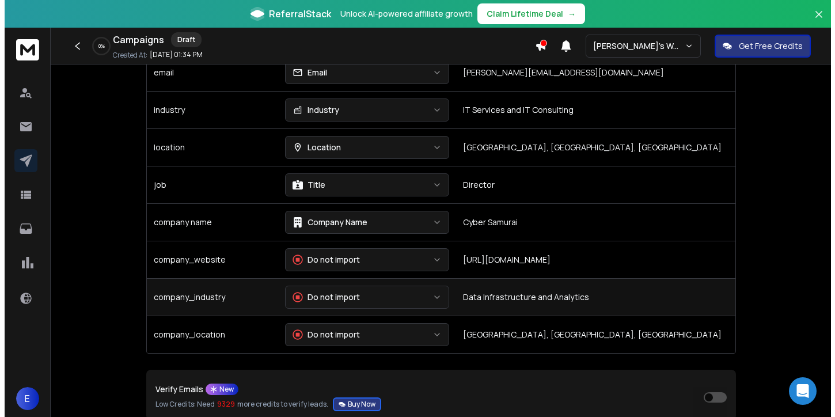
scroll to position [334, 0]
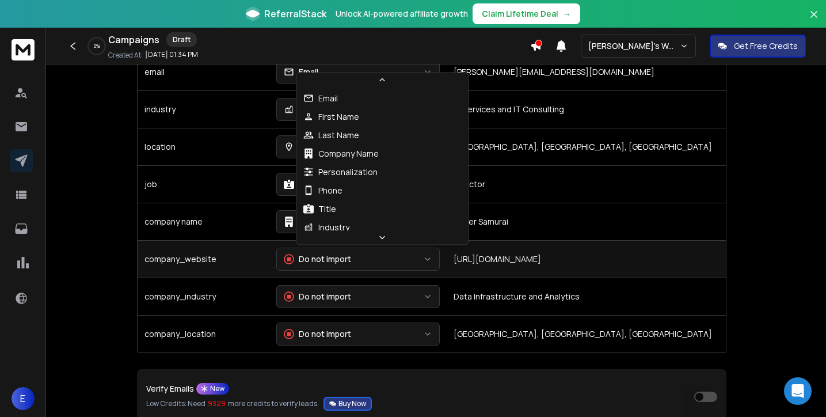
click at [409, 267] on button "Do not import" at bounding box center [358, 259] width 164 height 23
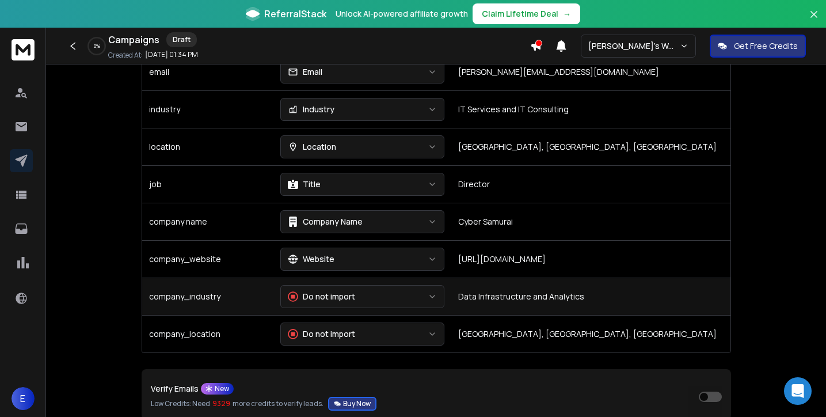
click at [407, 296] on button "Do not import" at bounding box center [362, 296] width 164 height 23
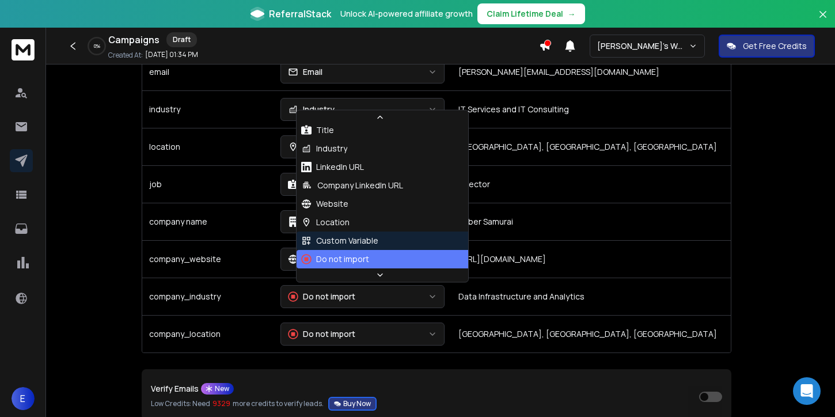
scroll to position [105, 0]
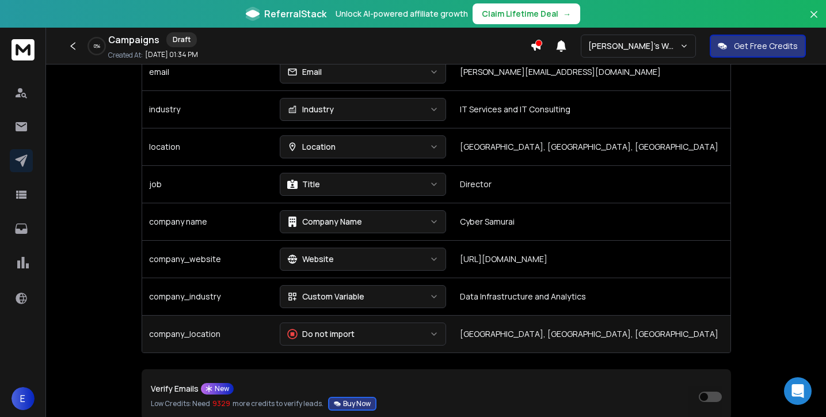
click at [424, 330] on button "Do not import" at bounding box center [363, 334] width 166 height 23
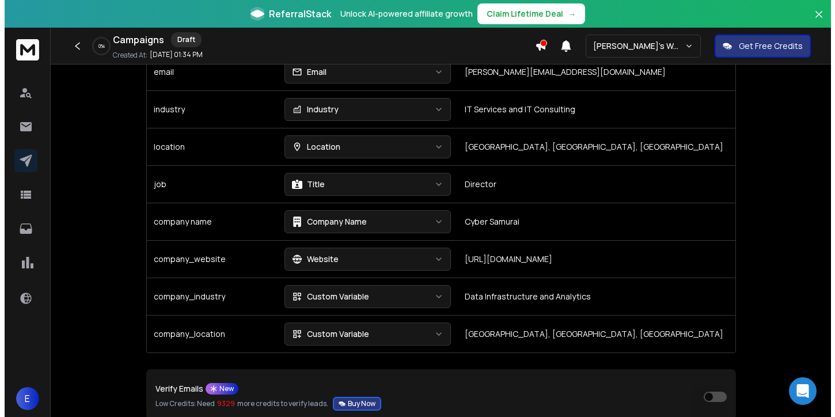
scroll to position [448, 0]
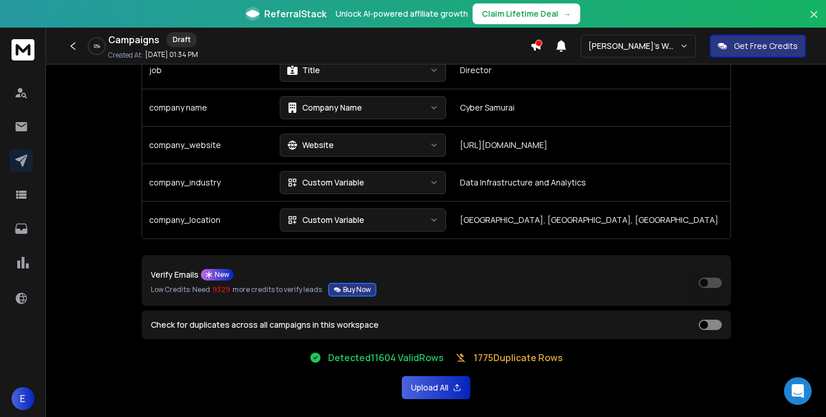
click at [705, 322] on button "Check for duplicates across all campaigns in this workspace" at bounding box center [710, 325] width 23 height 10
click at [453, 389] on icon at bounding box center [457, 388] width 8 height 8
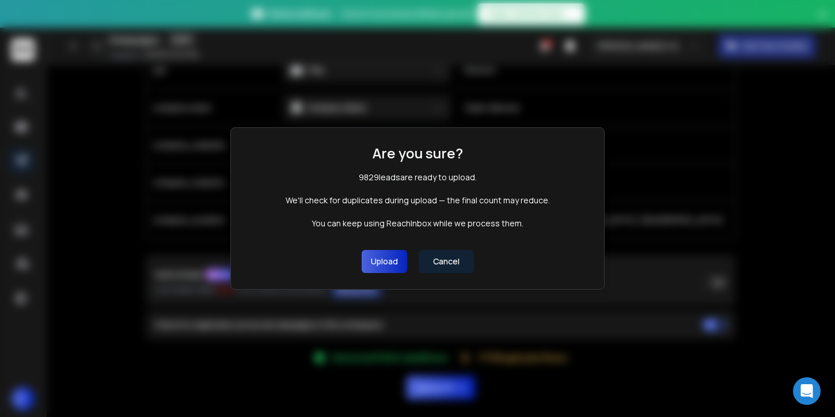
click at [381, 261] on button "Upload" at bounding box center [384, 261] width 45 height 23
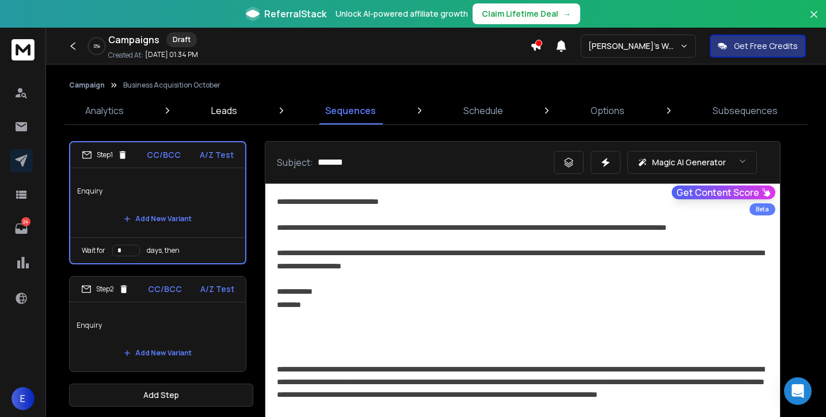
click at [231, 113] on p "Leads" at bounding box center [224, 111] width 26 height 14
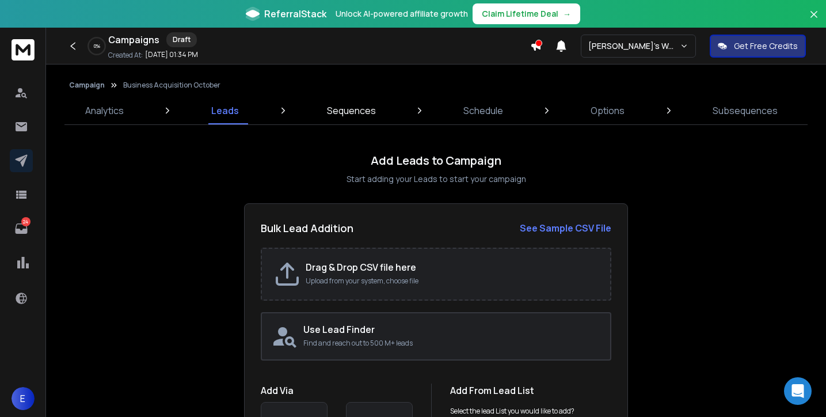
click at [365, 114] on p "Sequences" at bounding box center [351, 111] width 49 height 14
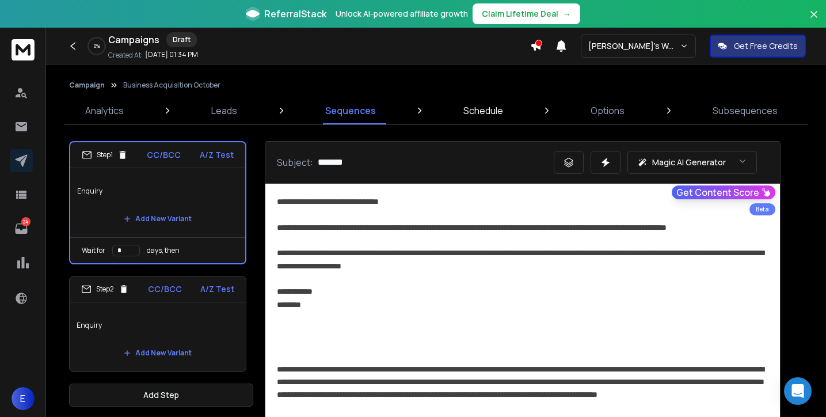
click at [486, 113] on p "Schedule" at bounding box center [484, 111] width 40 height 14
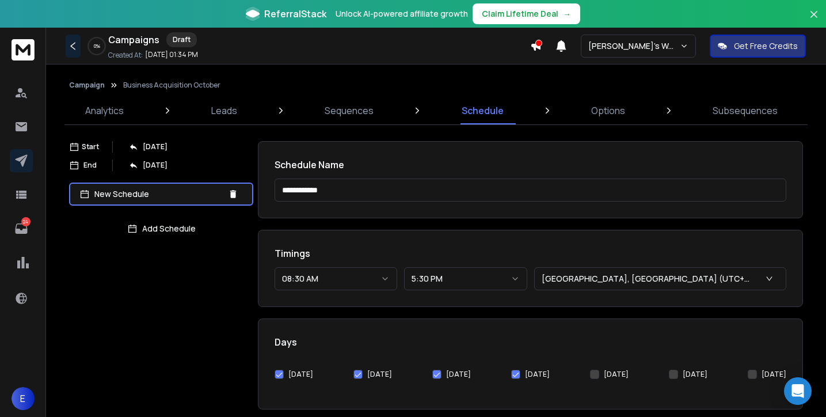
click at [77, 48] on icon at bounding box center [73, 46] width 10 height 10
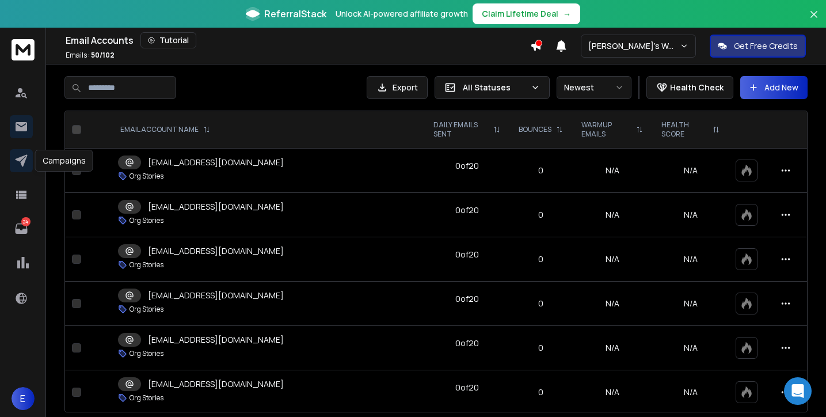
click at [14, 162] on icon at bounding box center [21, 161] width 14 height 14
click at [31, 162] on link at bounding box center [21, 160] width 23 height 23
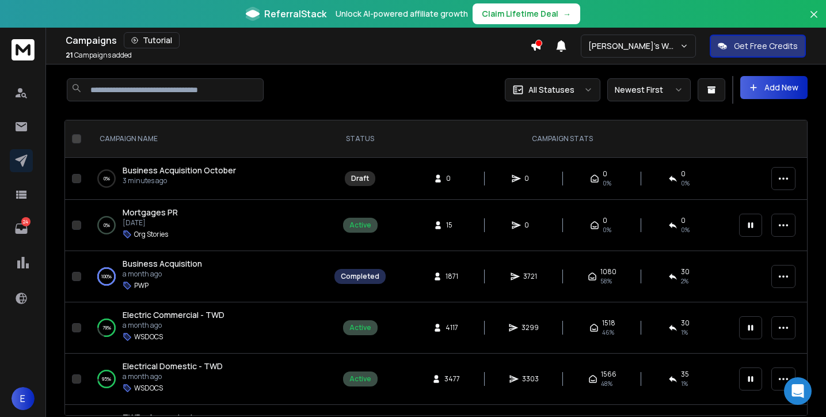
click at [258, 176] on div "0 % Business Acquisition [DATE] minutes ago" at bounding box center [206, 179] width 219 height 28
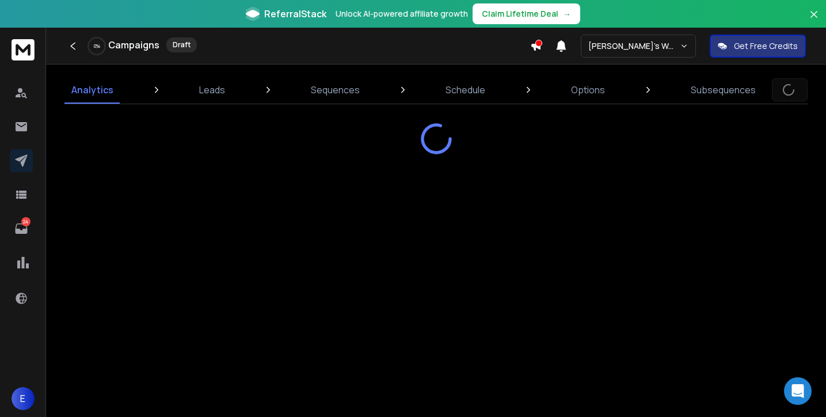
click at [206, 104] on div "Analytics Leads Sequences Schedule Options Subsequences" at bounding box center [436, 90] width 743 height 28
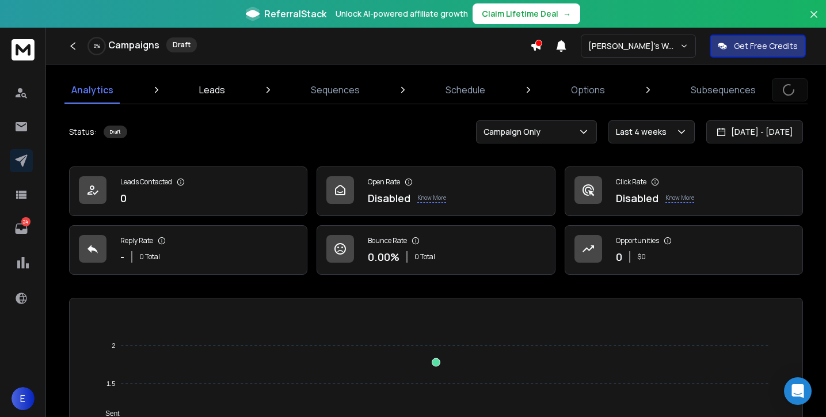
click at [214, 94] on p "Leads" at bounding box center [212, 90] width 26 height 14
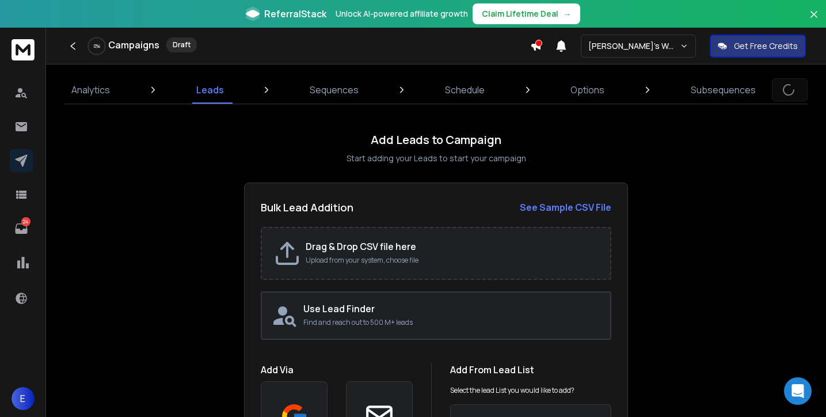
click at [363, 248] on div "Drag & Drop CSV file here Upload from your system, choose file" at bounding box center [436, 253] width 351 height 53
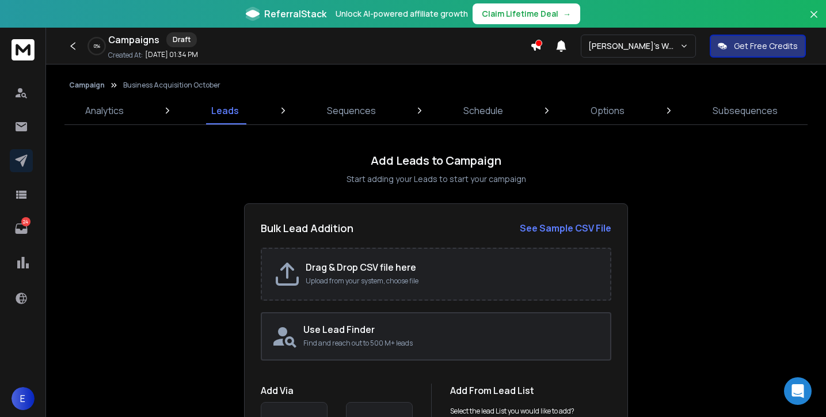
type input "**********"
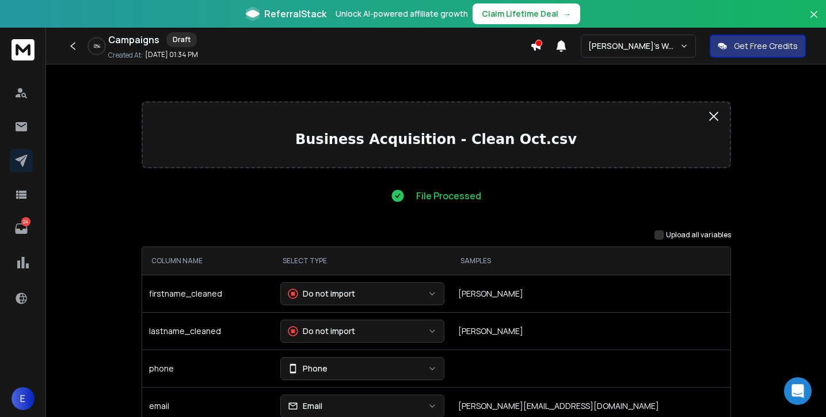
drag, startPoint x: 448, startPoint y: 203, endPoint x: 432, endPoint y: 205, distance: 16.3
click at [432, 205] on div "File Processed" at bounding box center [436, 196] width 113 height 32
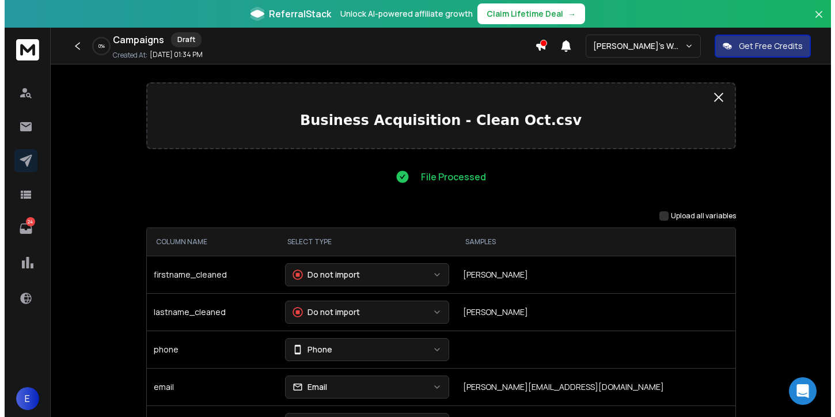
scroll to position [20, 0]
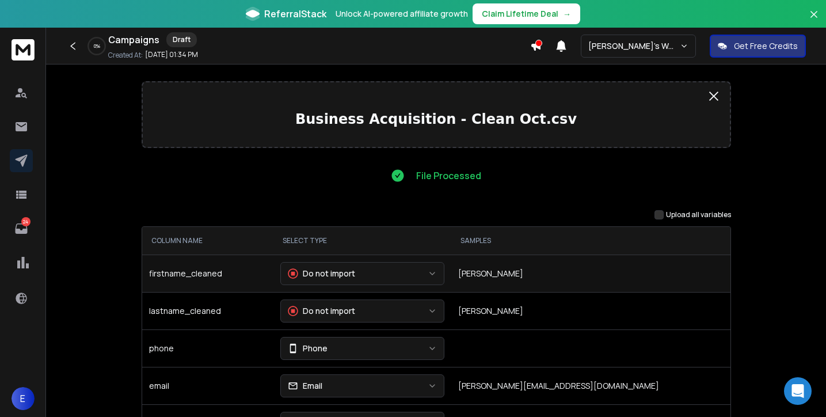
click at [430, 270] on button "Do not import" at bounding box center [362, 273] width 164 height 23
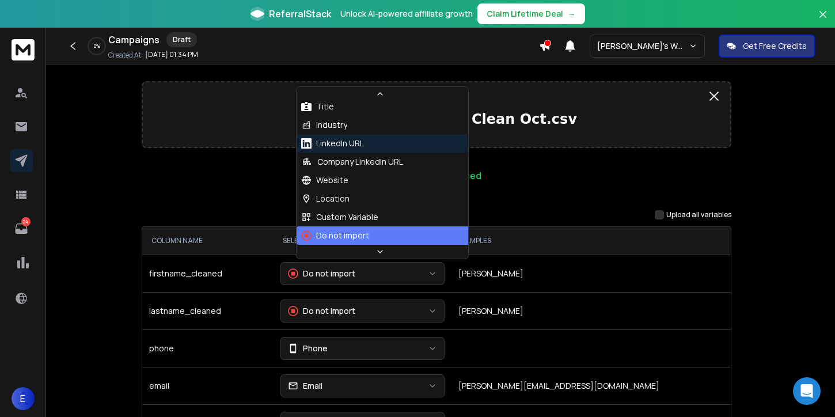
scroll to position [0, 0]
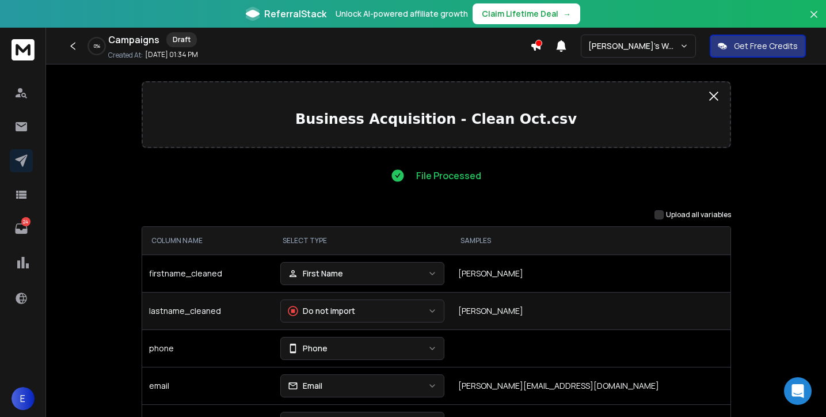
click at [402, 306] on button "Do not import" at bounding box center [362, 310] width 164 height 23
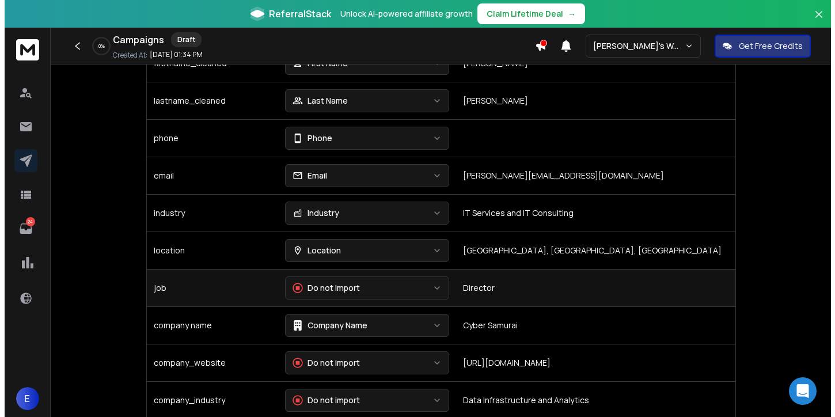
scroll to position [254, 0]
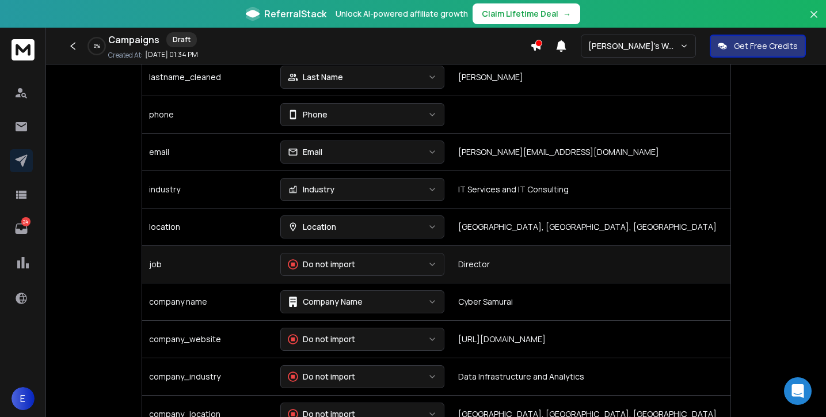
click at [444, 268] on button "Do not import" at bounding box center [362, 264] width 164 height 23
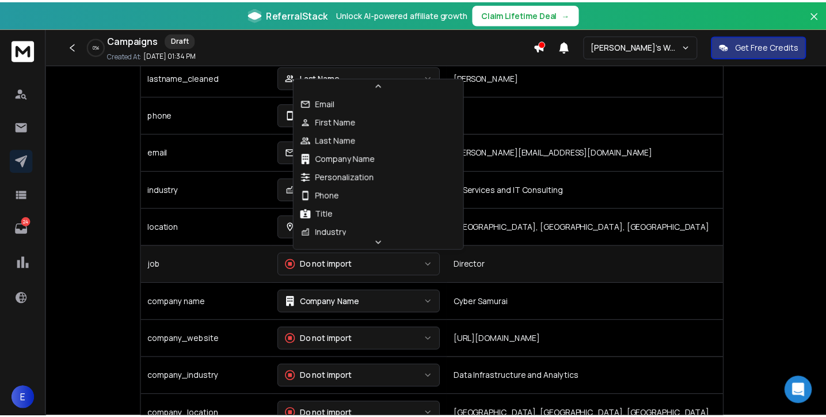
scroll to position [116, 0]
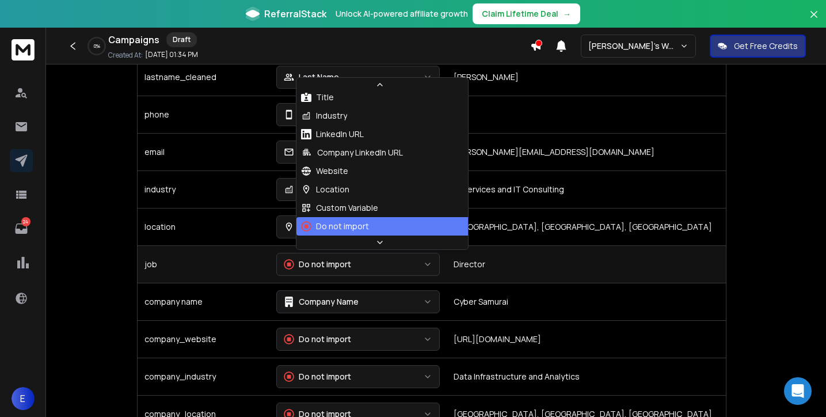
click at [520, 266] on td "Director" at bounding box center [586, 263] width 279 height 37
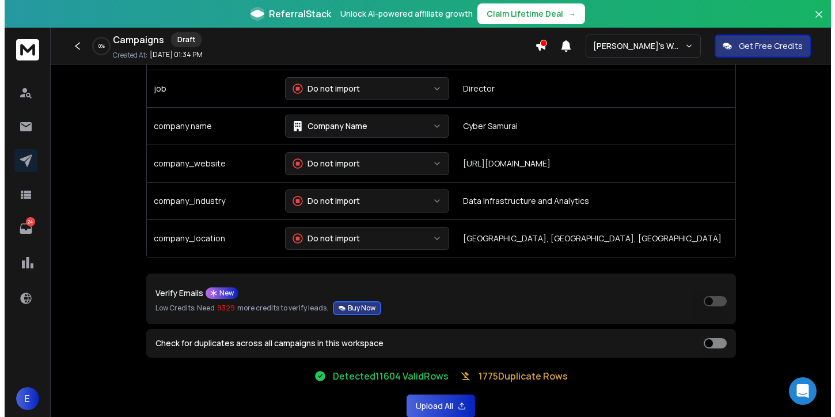
scroll to position [448, 0]
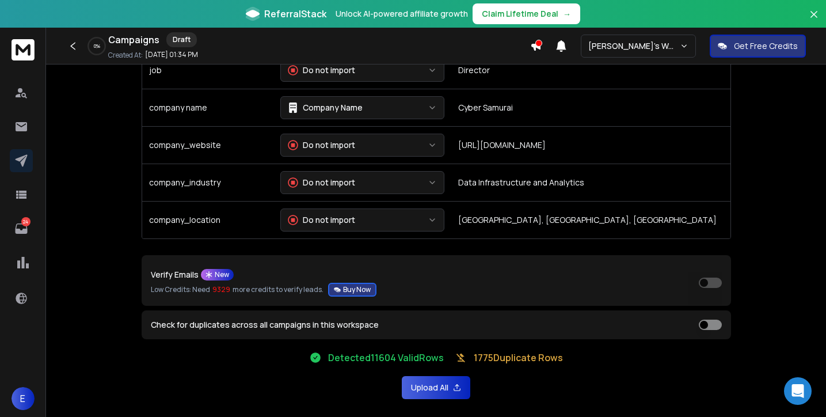
click at [710, 325] on button "Check for duplicates across all campaigns in this workspace" at bounding box center [710, 325] width 23 height 10
click at [427, 389] on button "Upload All" at bounding box center [436, 387] width 69 height 23
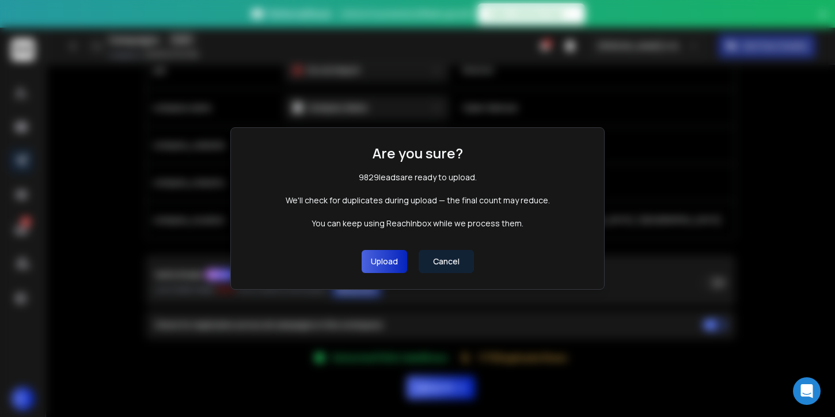
click at [388, 265] on button "Upload" at bounding box center [384, 261] width 45 height 23
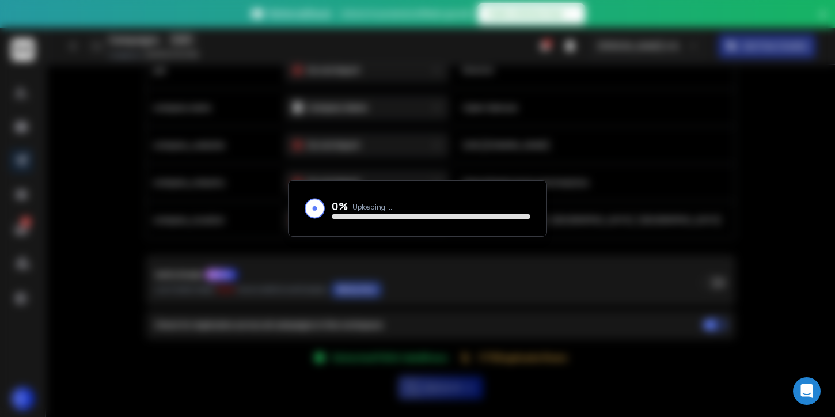
click at [388, 265] on div "0 % Uploading....." at bounding box center [417, 208] width 835 height 417
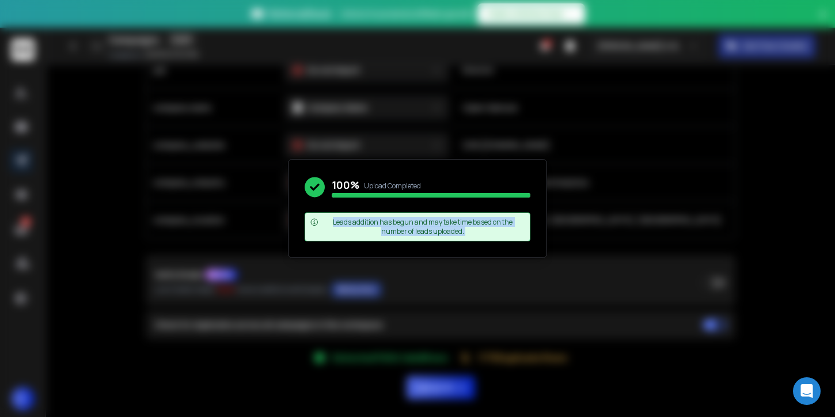
click at [428, 198] on div "100 % Upload Completed" at bounding box center [418, 187] width 226 height 23
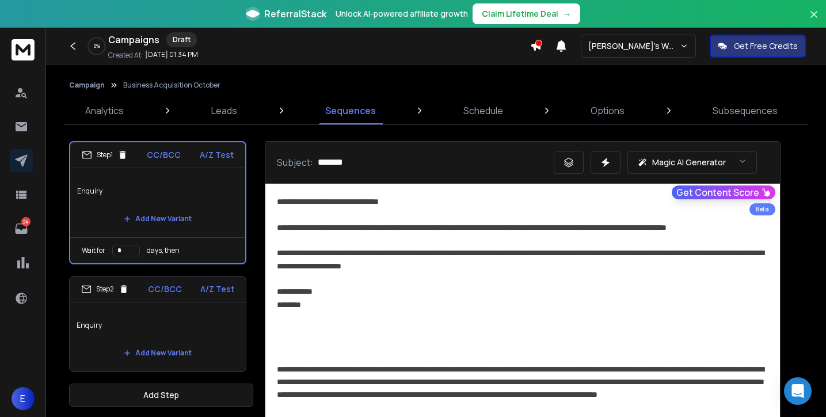
click at [62, 55] on div "0 % Campaigns Draft Created At: Oct 10, 2025, 01:34 PM Daniella's Workspace Get…" at bounding box center [413, 46] width 826 height 37
click at [73, 49] on icon at bounding box center [73, 46] width 10 height 10
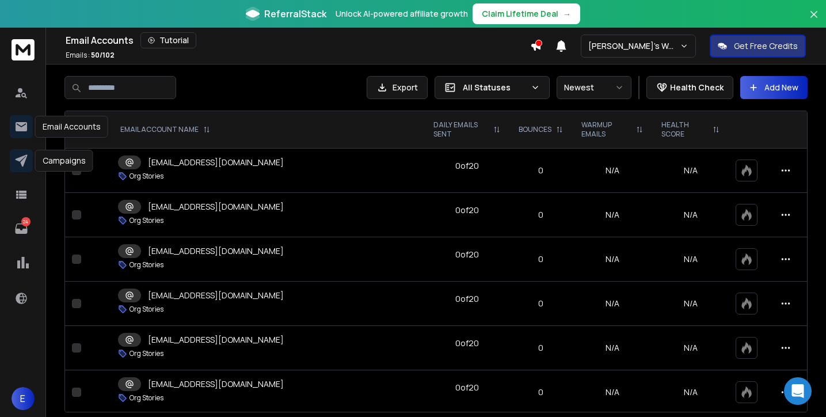
click at [17, 153] on link at bounding box center [21, 160] width 23 height 23
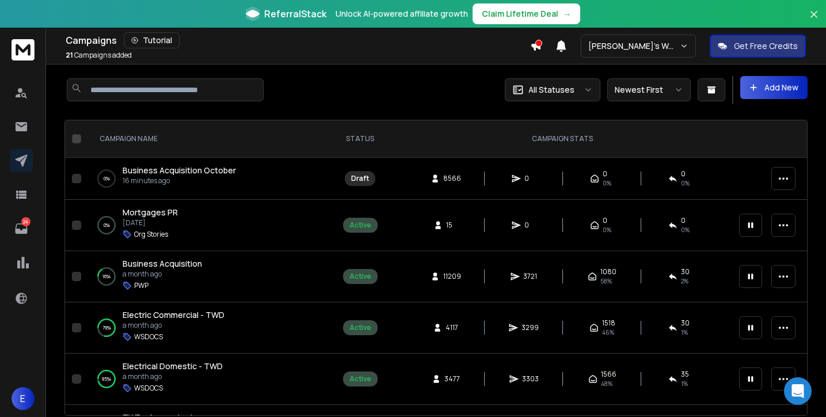
click at [778, 179] on icon "button" at bounding box center [784, 179] width 12 height 12
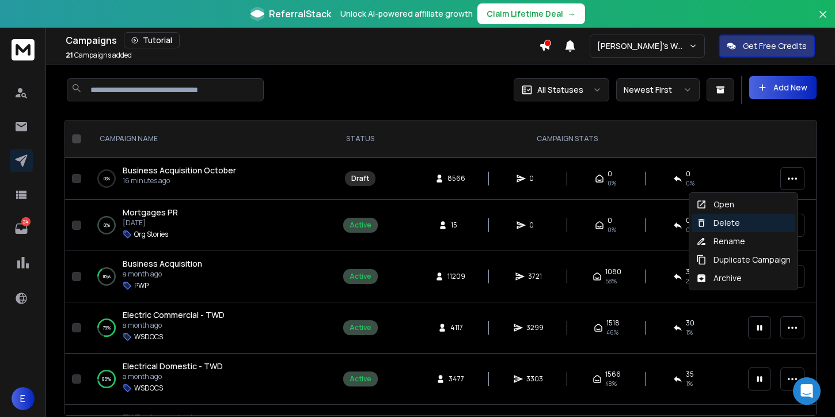
click at [754, 222] on div "Delete" at bounding box center [744, 223] width 104 height 18
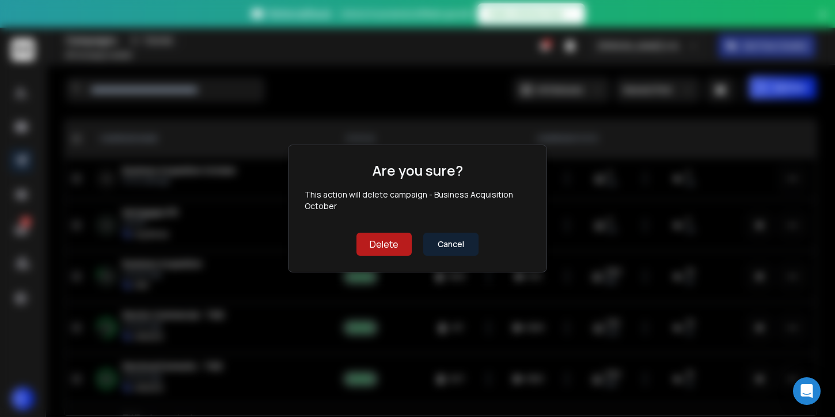
click at [391, 239] on button "Delete" at bounding box center [383, 244] width 55 height 23
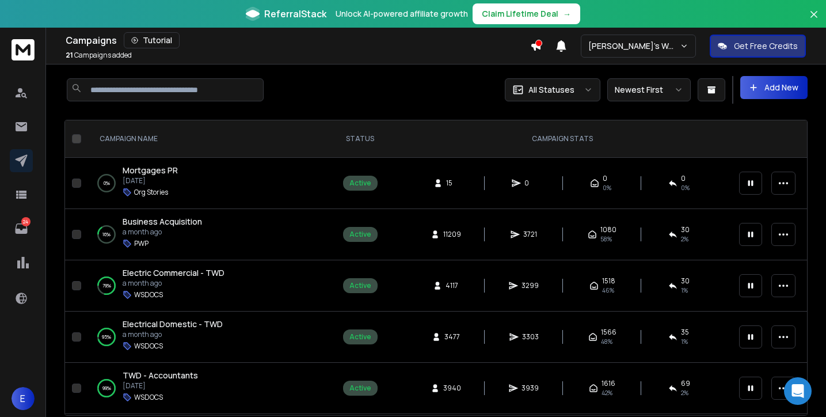
click at [188, 239] on div "PWP" at bounding box center [162, 243] width 79 height 9
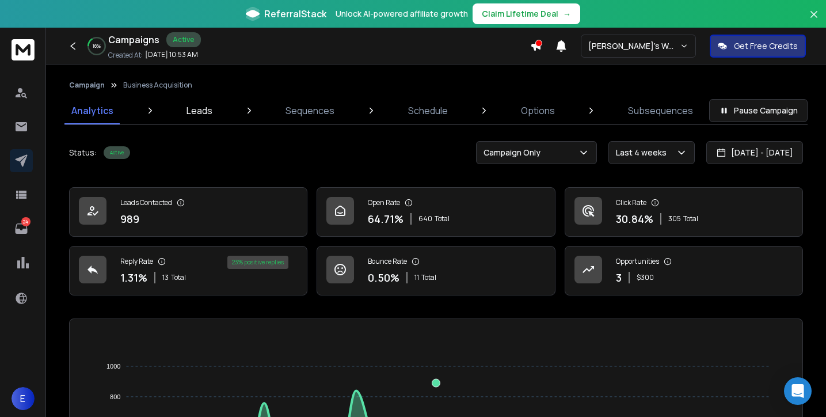
click at [210, 108] on p "Leads" at bounding box center [200, 111] width 26 height 14
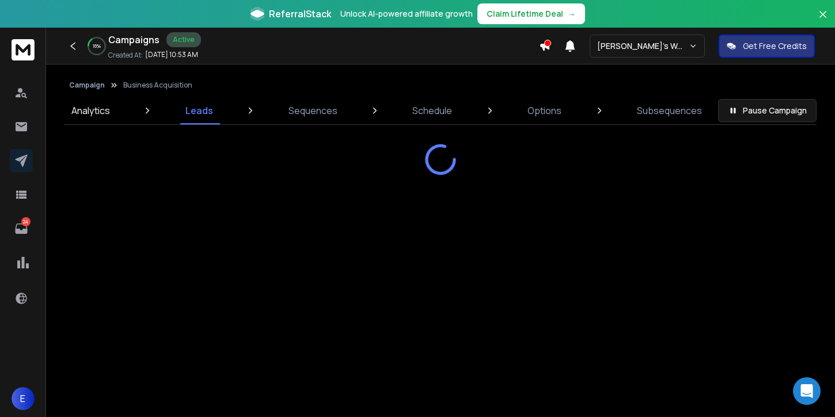
click at [102, 111] on p "Analytics" at bounding box center [90, 111] width 39 height 14
click at [201, 115] on p "Leads" at bounding box center [200, 111] width 26 height 14
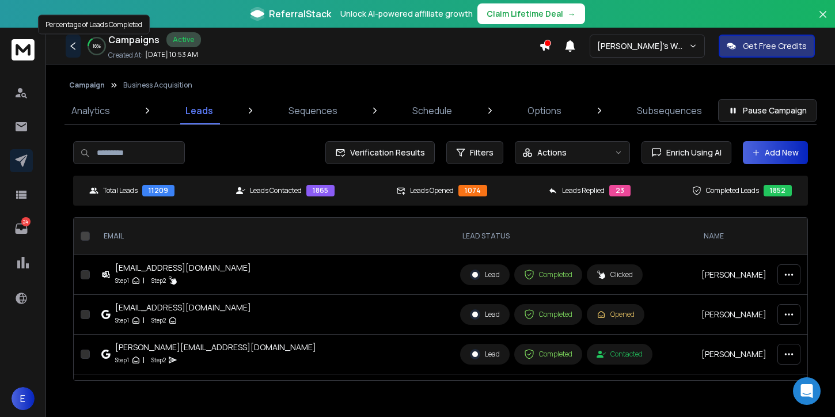
click at [74, 47] on icon at bounding box center [73, 46] width 10 height 10
